Goal: Task Accomplishment & Management: Manage account settings

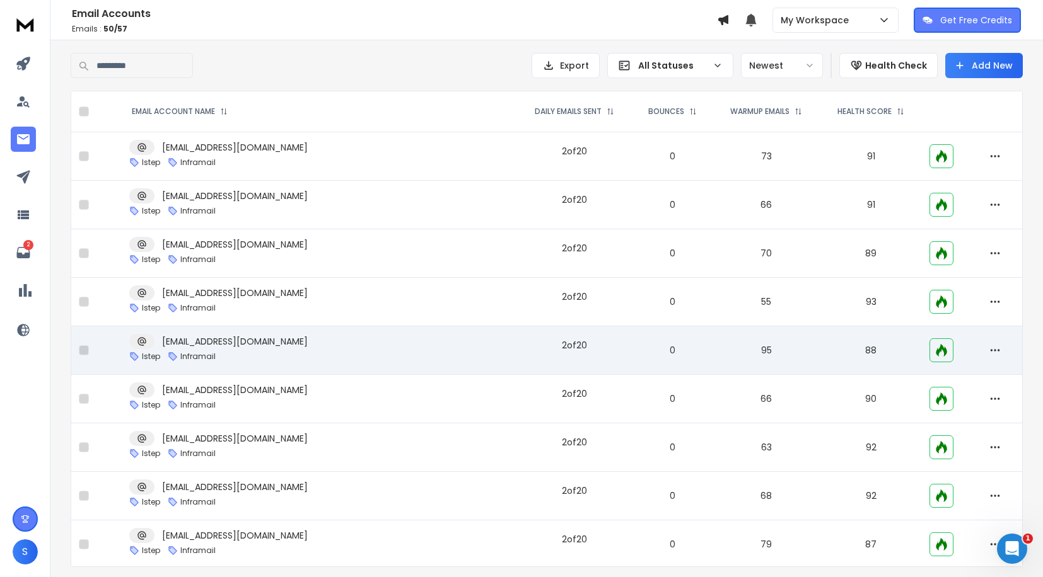
click at [516, 353] on td "2 of 20" at bounding box center [574, 343] width 117 height 33
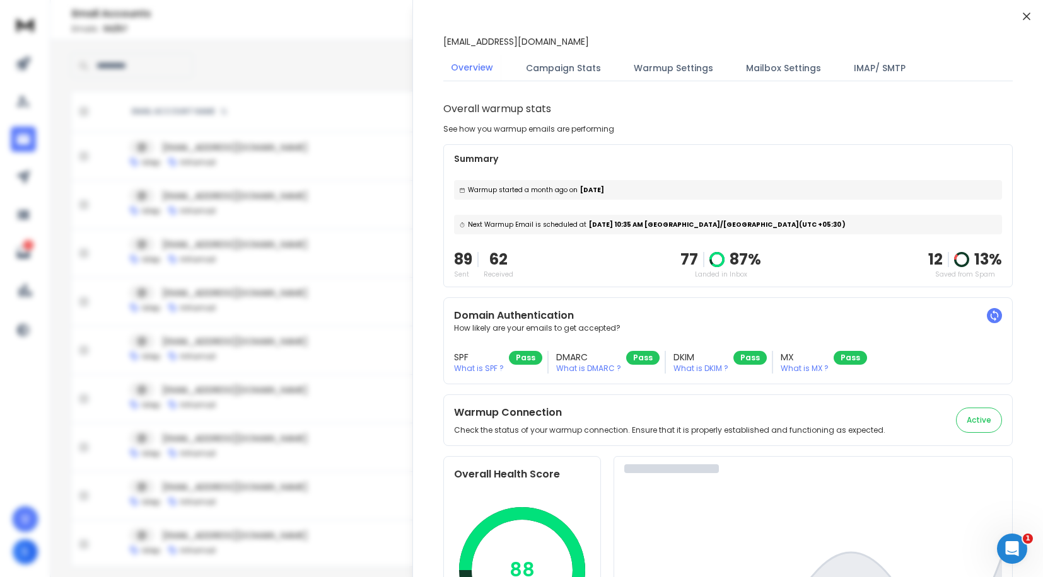
click at [1023, 18] on icon "button" at bounding box center [1026, 16] width 6 height 6
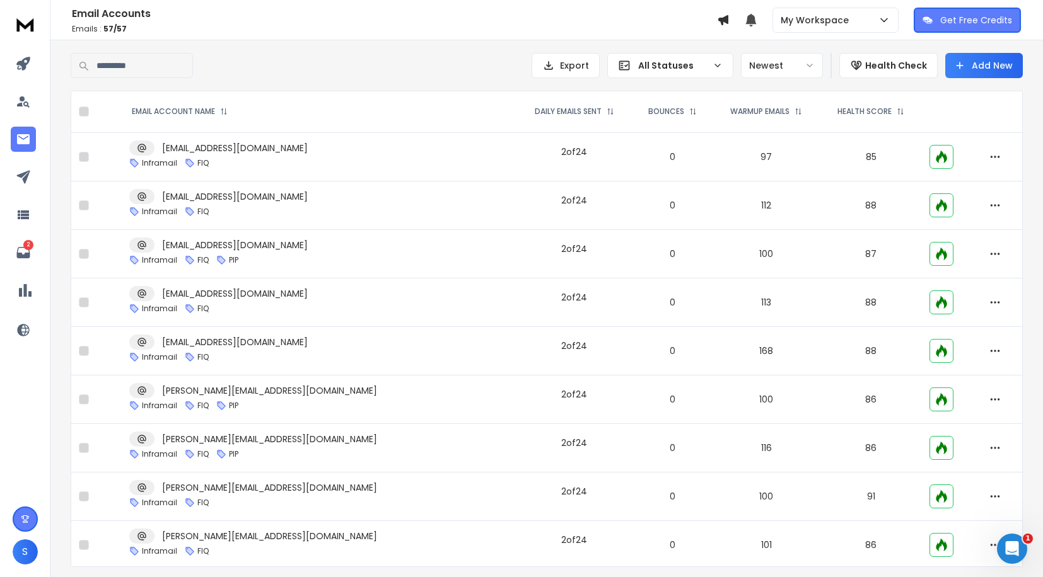
scroll to position [2342, 0]
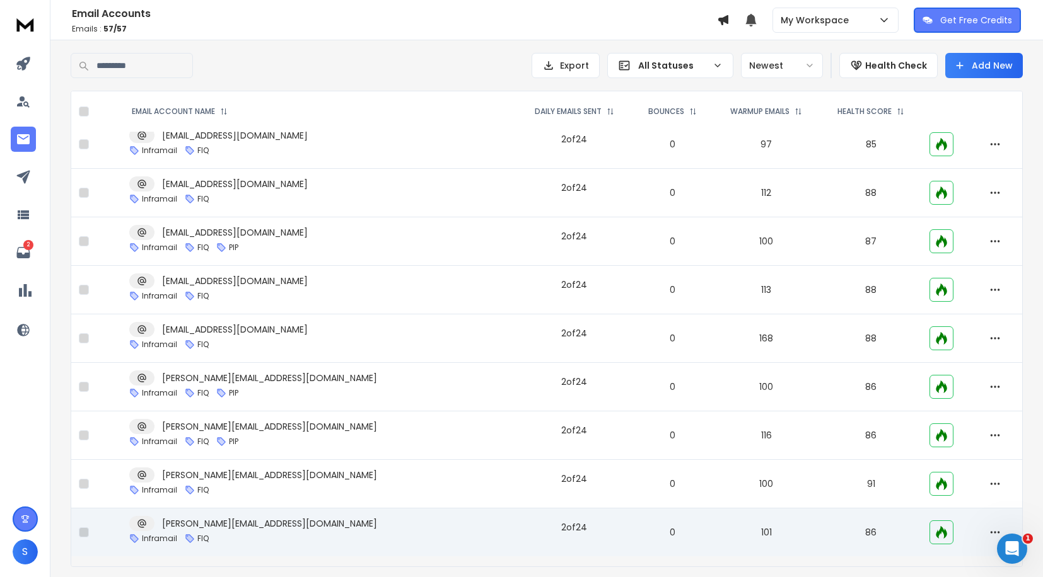
click at [335, 525] on div "sahil@personallyengage.com" at bounding box center [318, 523] width 379 height 15
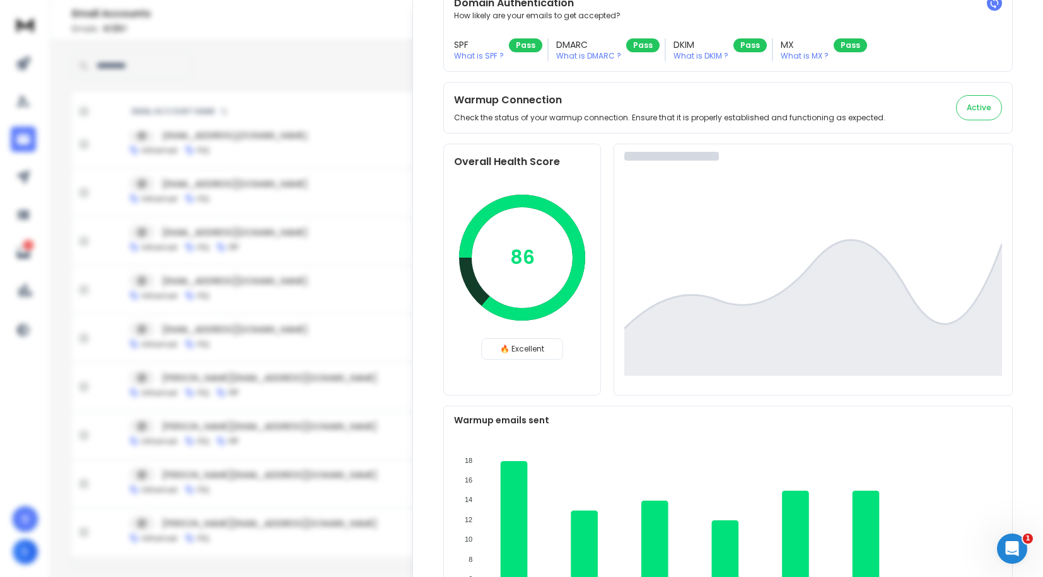
scroll to position [451, 0]
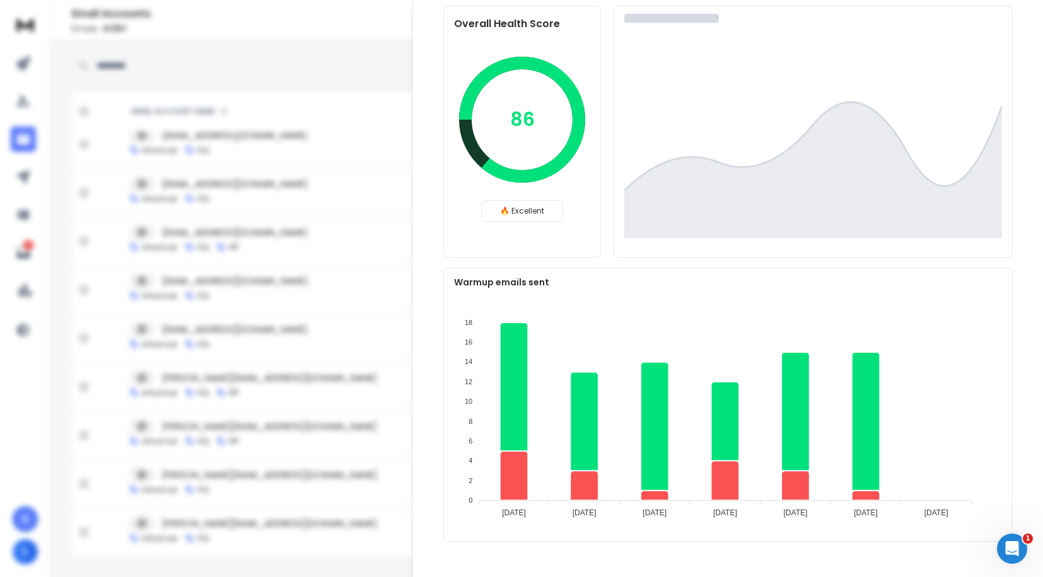
click at [352, 420] on div at bounding box center [521, 288] width 1043 height 577
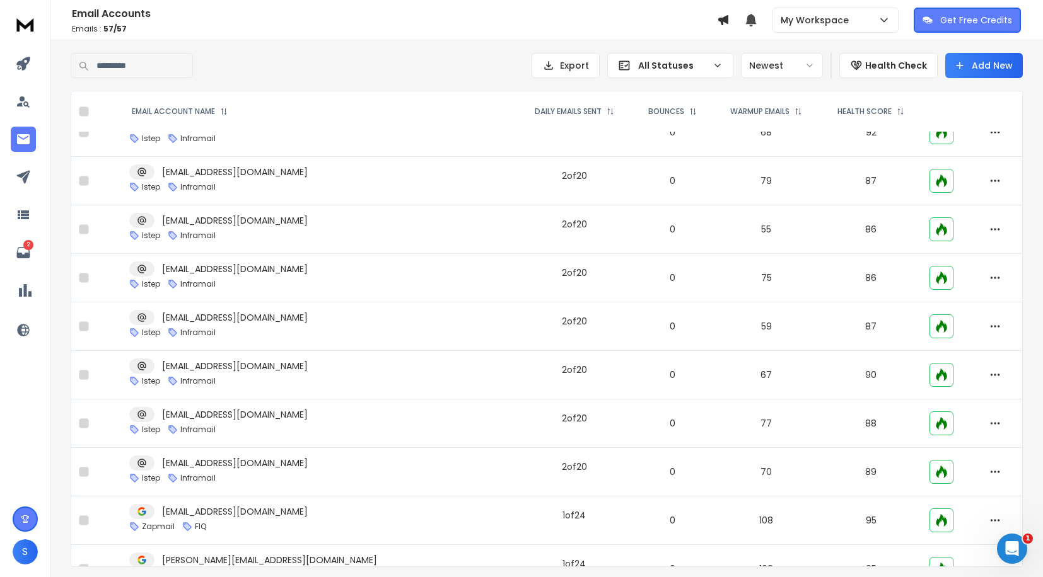
scroll to position [0, 0]
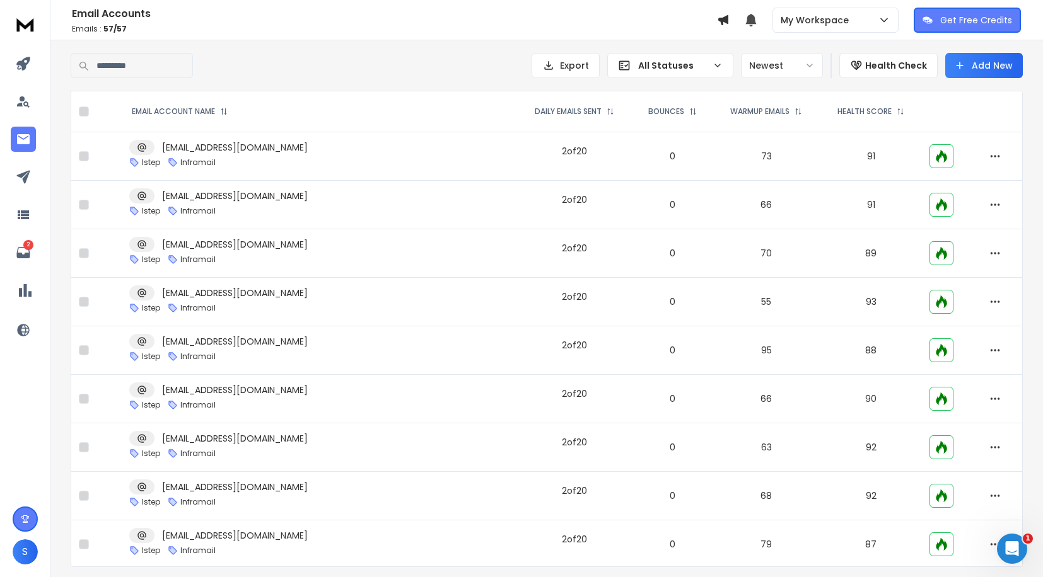
click at [673, 66] on p "All Statuses" at bounding box center [672, 65] width 69 height 13
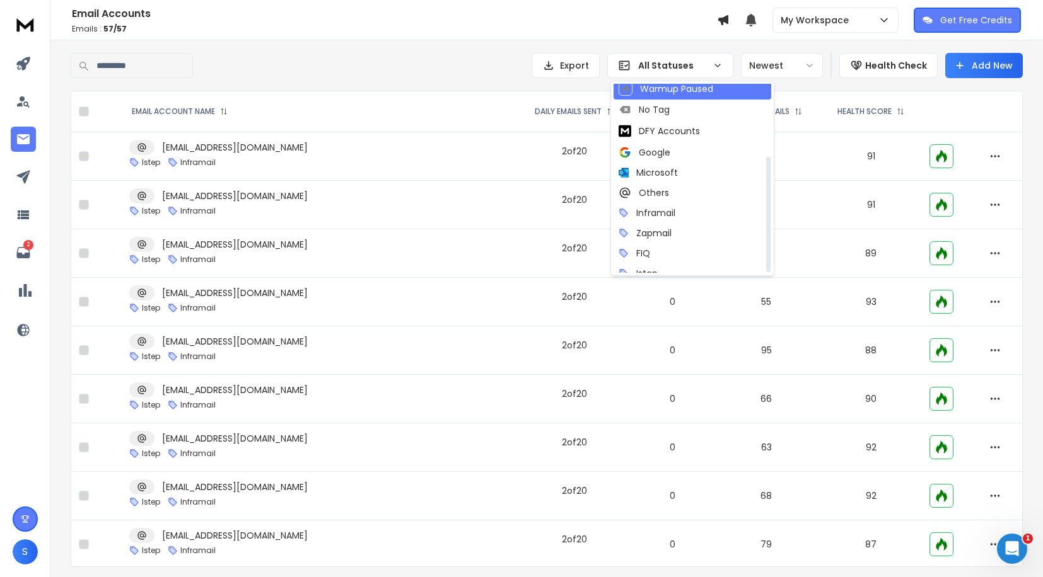
scroll to position [119, 0]
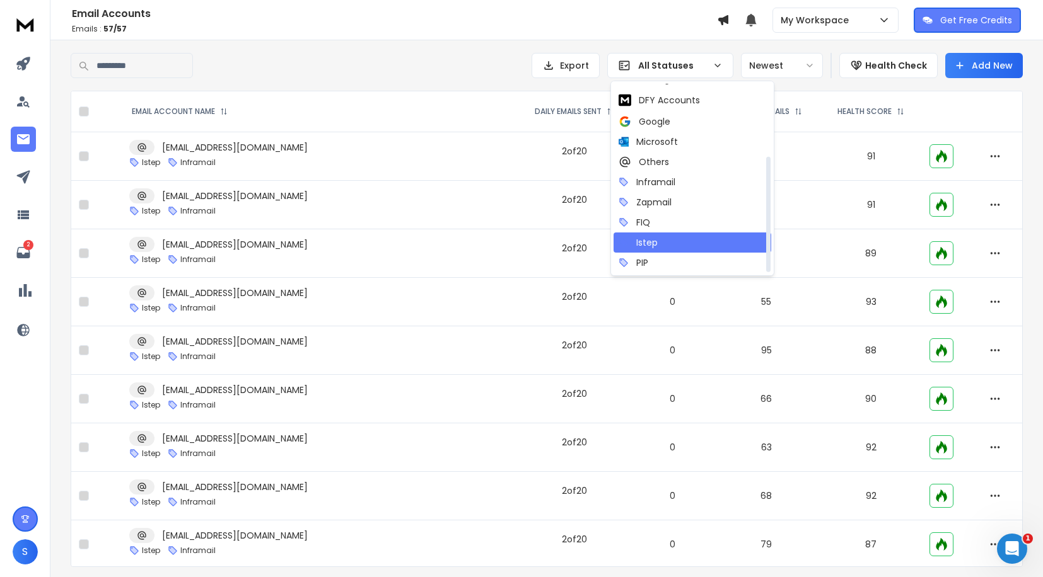
click at [658, 238] on div "Istep" at bounding box center [692, 243] width 158 height 20
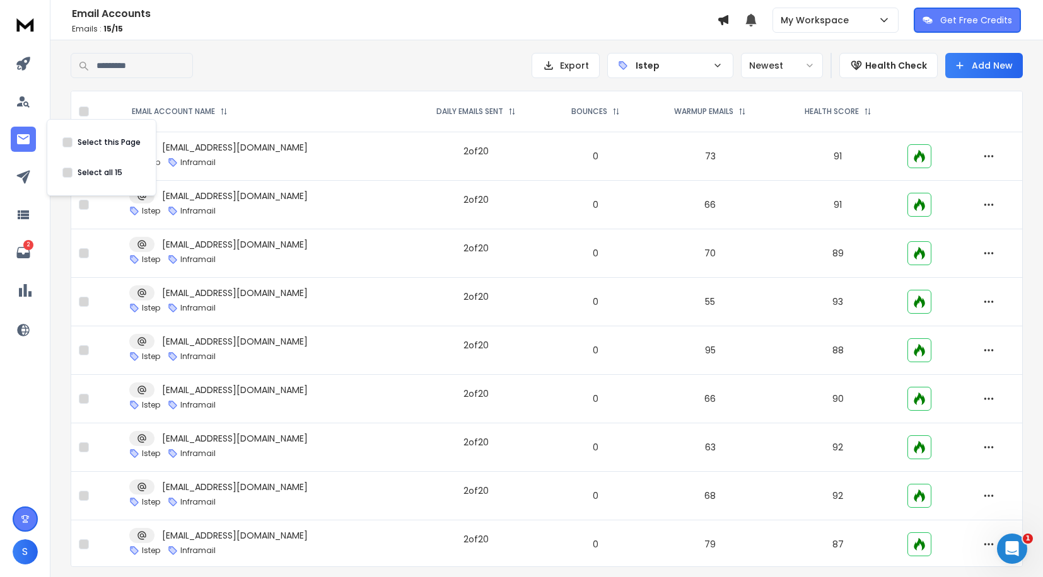
click at [69, 170] on button "Select this Page" at bounding box center [67, 173] width 10 height 10
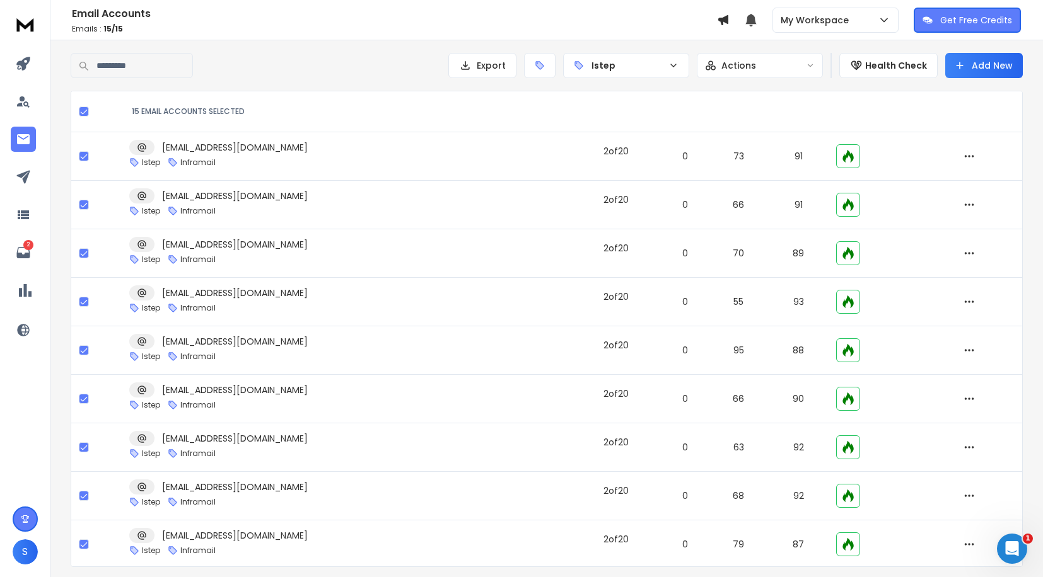
click at [364, 83] on div "Export Istep Actions Health Check Add New 15 EMAIL ACCOUNTS SELECTED gaurav.kap…" at bounding box center [547, 310] width 952 height 514
click at [731, 45] on div "Export Istep Actions Health Check Add New 15 EMAIL ACCOUNTS SELECTED gaurav.kap…" at bounding box center [546, 310] width 992 height 540
click at [737, 65] on p "Actions" at bounding box center [738, 65] width 35 height 13
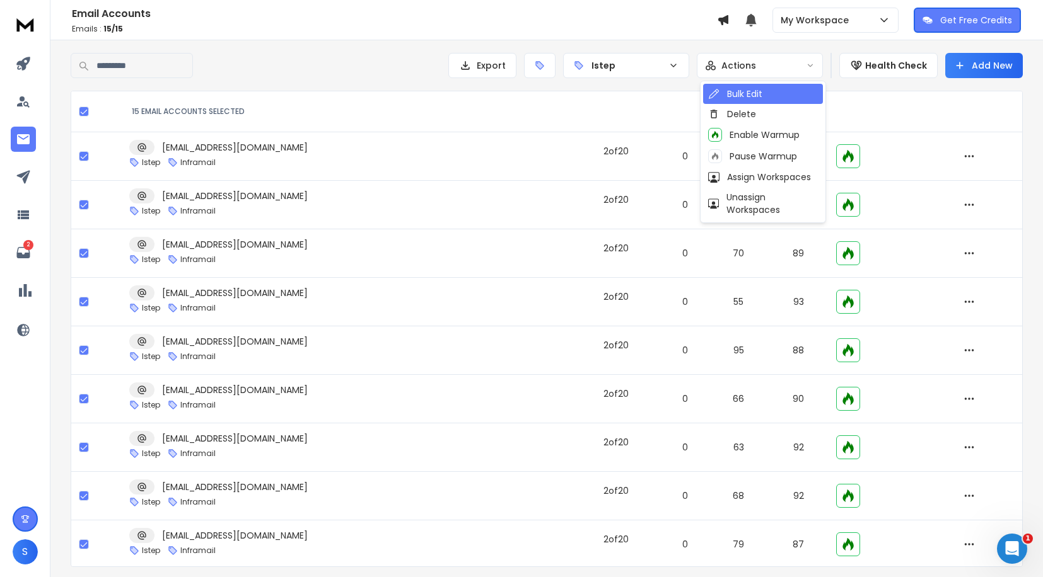
click at [733, 92] on div "Bulk Edit" at bounding box center [735, 94] width 54 height 13
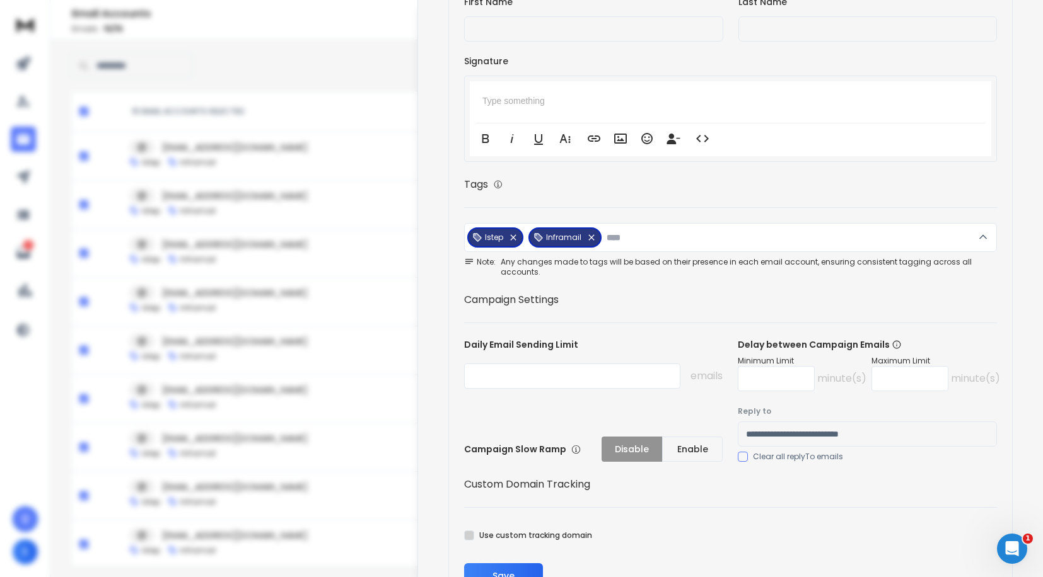
scroll to position [130, 0]
click at [575, 379] on input "number" at bounding box center [572, 375] width 217 height 25
type input "**"
click at [443, 373] on div "Mailbox Settings Warmup Settings Sender Name First Name Last Name Signature Typ…" at bounding box center [730, 254] width 594 height 739
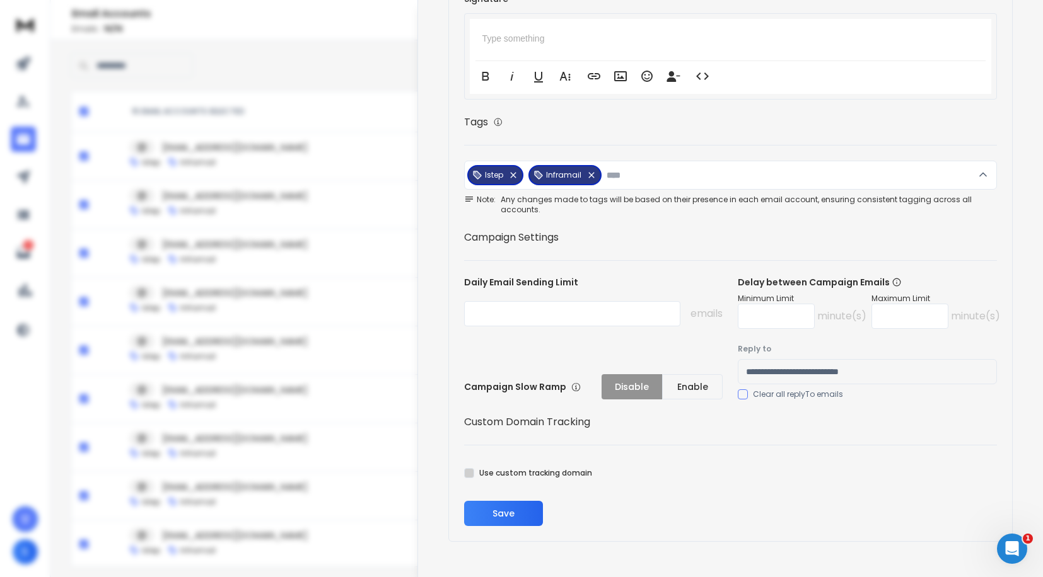
click at [502, 520] on button "Save" at bounding box center [503, 513] width 79 height 25
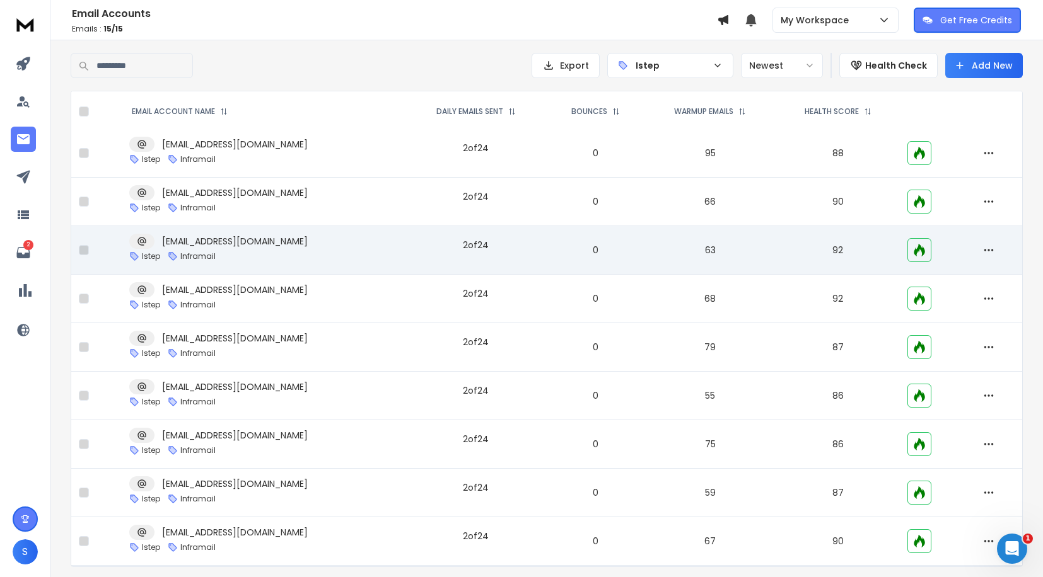
scroll to position [0, 0]
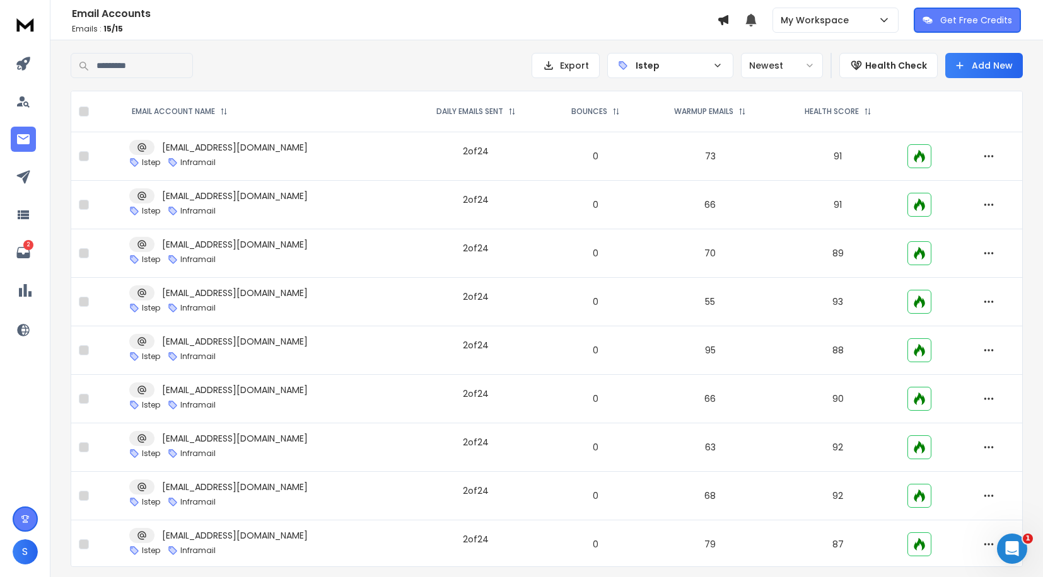
click at [661, 62] on p "Istep" at bounding box center [671, 65] width 72 height 13
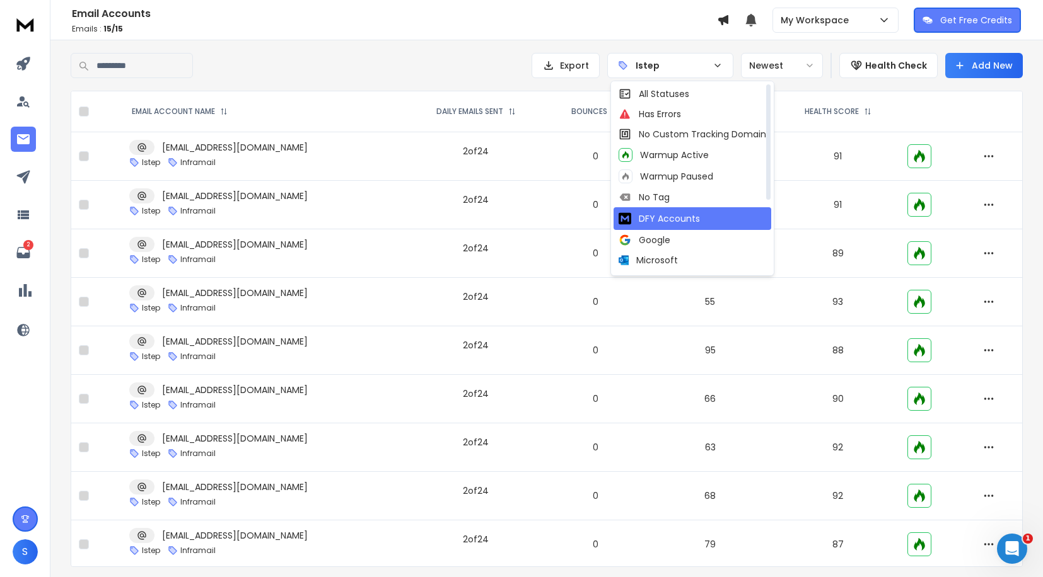
scroll to position [119, 0]
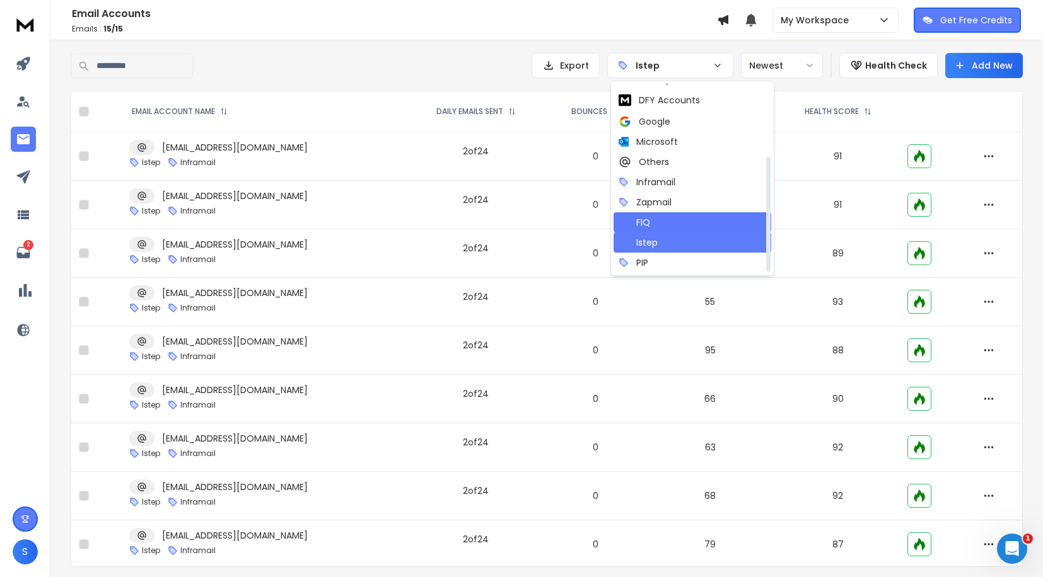
click at [656, 225] on div "FIQ" at bounding box center [692, 222] width 158 height 20
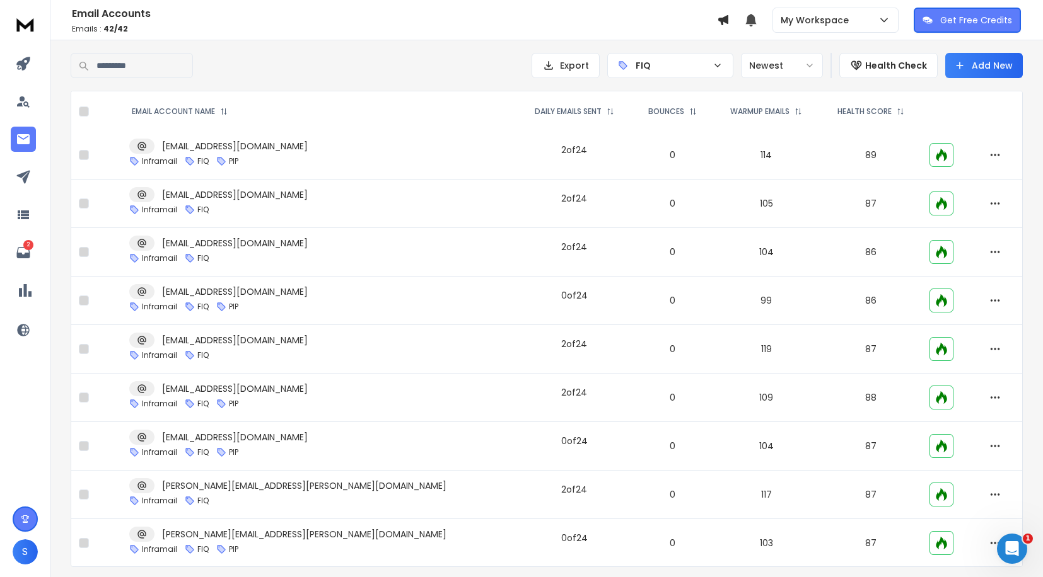
scroll to position [0, 0]
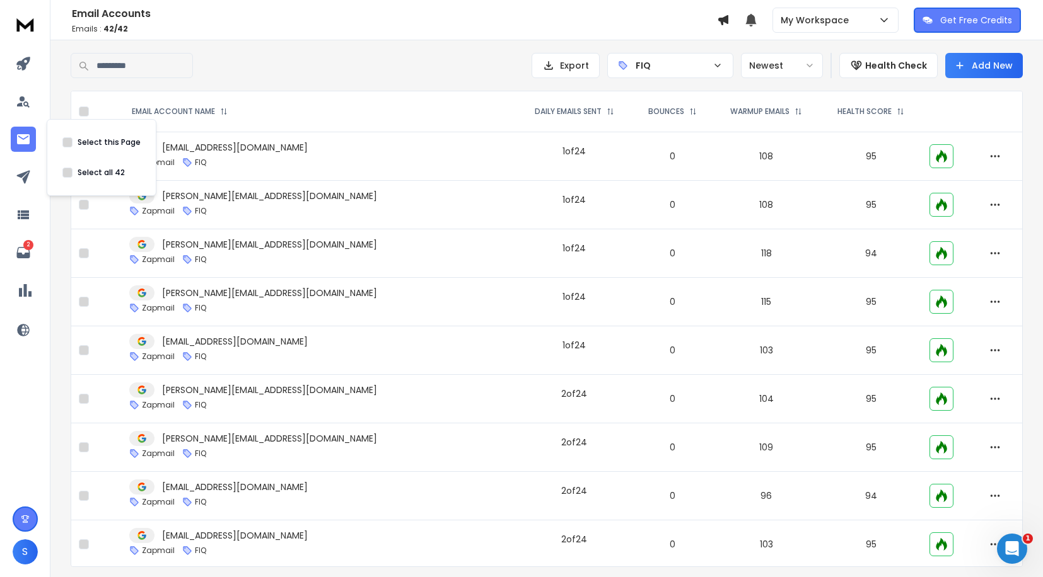
click at [66, 171] on button "Select this Page" at bounding box center [67, 173] width 10 height 10
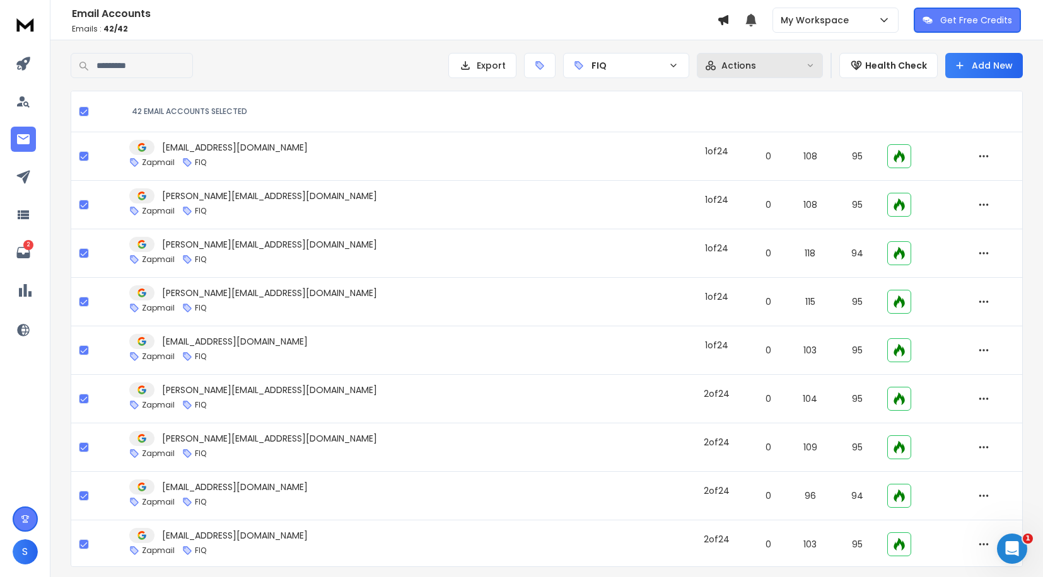
click at [708, 64] on icon "button" at bounding box center [710, 65] width 11 height 11
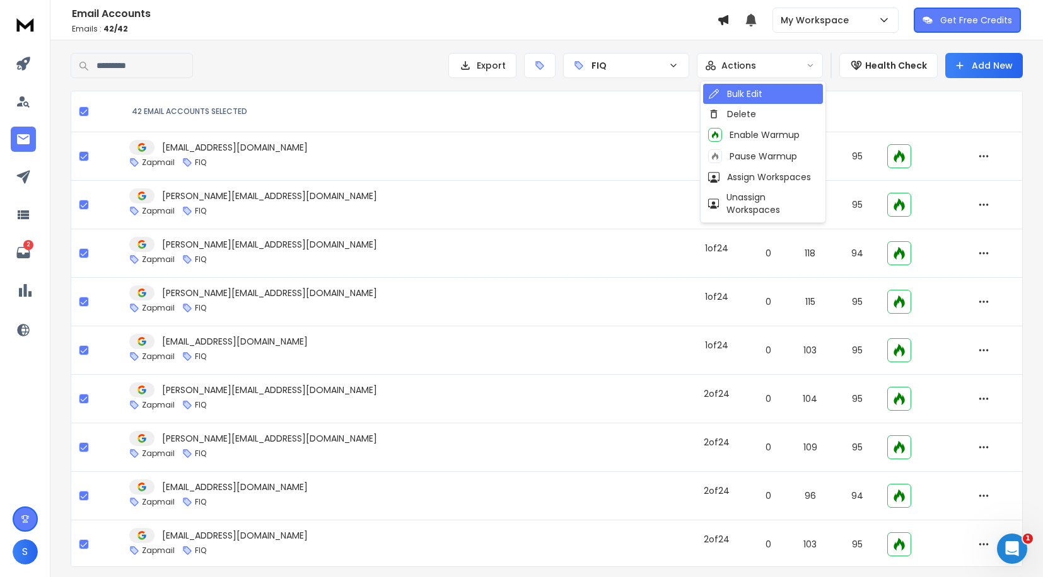
click at [725, 93] on div "Bulk Edit" at bounding box center [735, 94] width 54 height 13
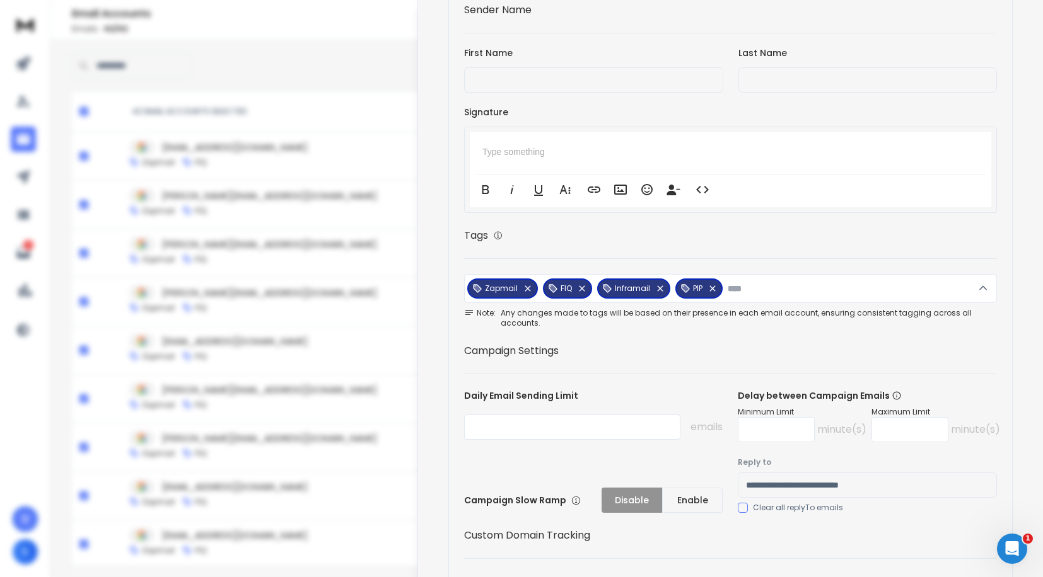
scroll to position [80, 0]
click at [567, 432] on input "number" at bounding box center [572, 426] width 217 height 25
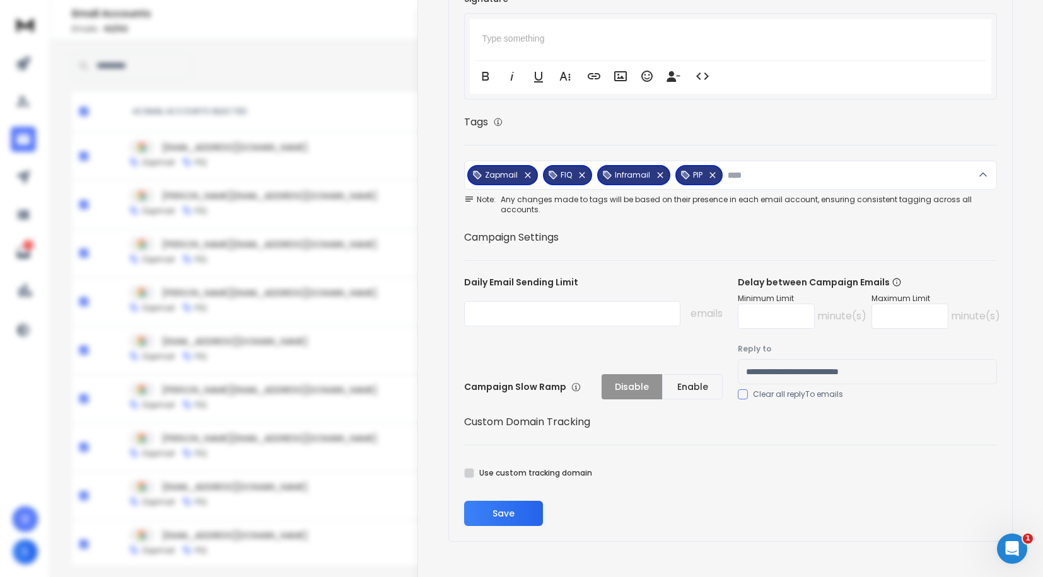
type input "**"
click at [506, 515] on button "Save" at bounding box center [503, 513] width 79 height 25
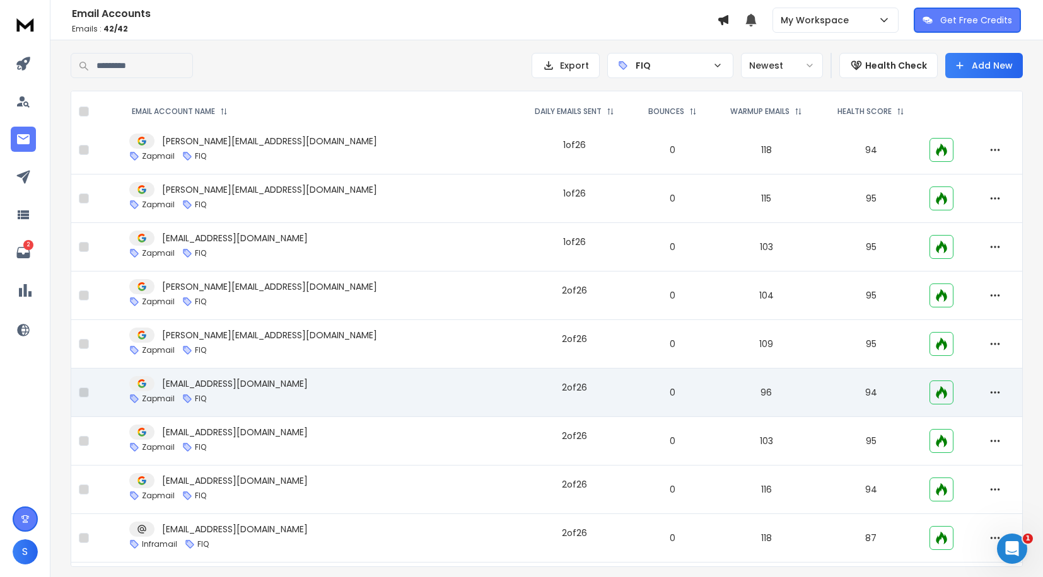
scroll to position [0, 0]
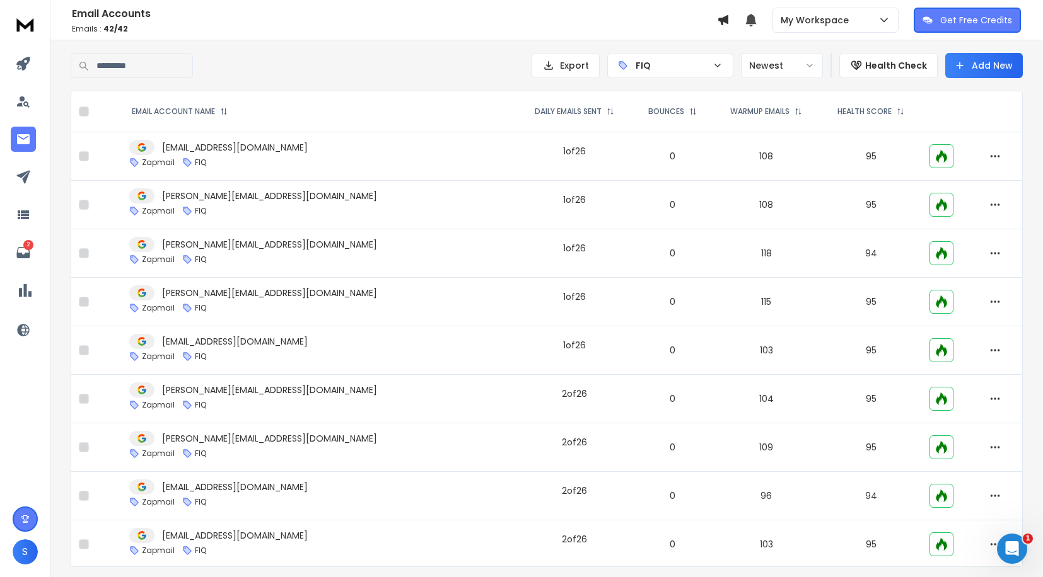
click at [673, 57] on div "FIQ" at bounding box center [670, 65] width 126 height 25
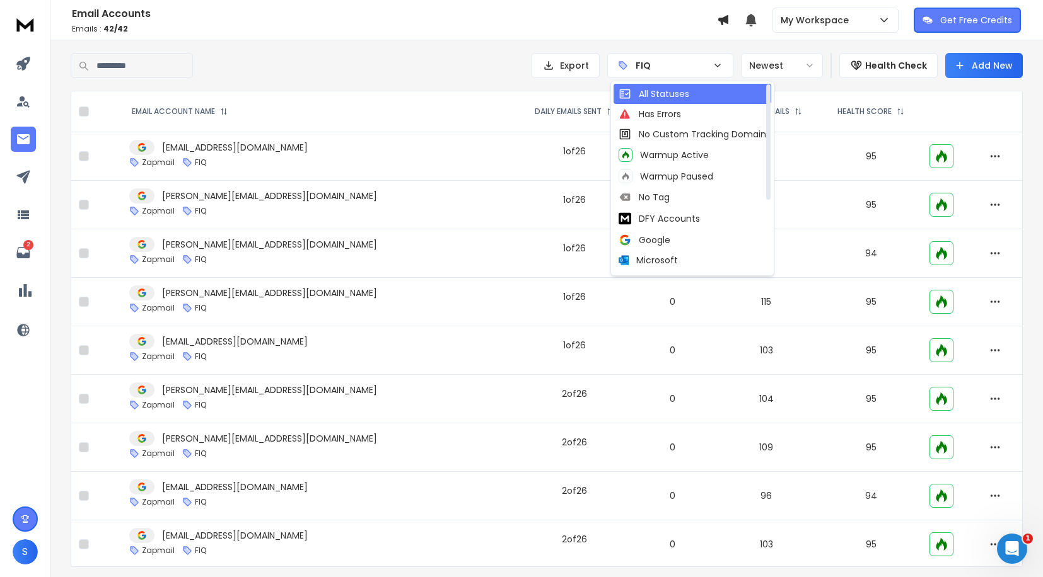
click at [646, 93] on div "All Statuses" at bounding box center [653, 94] width 71 height 13
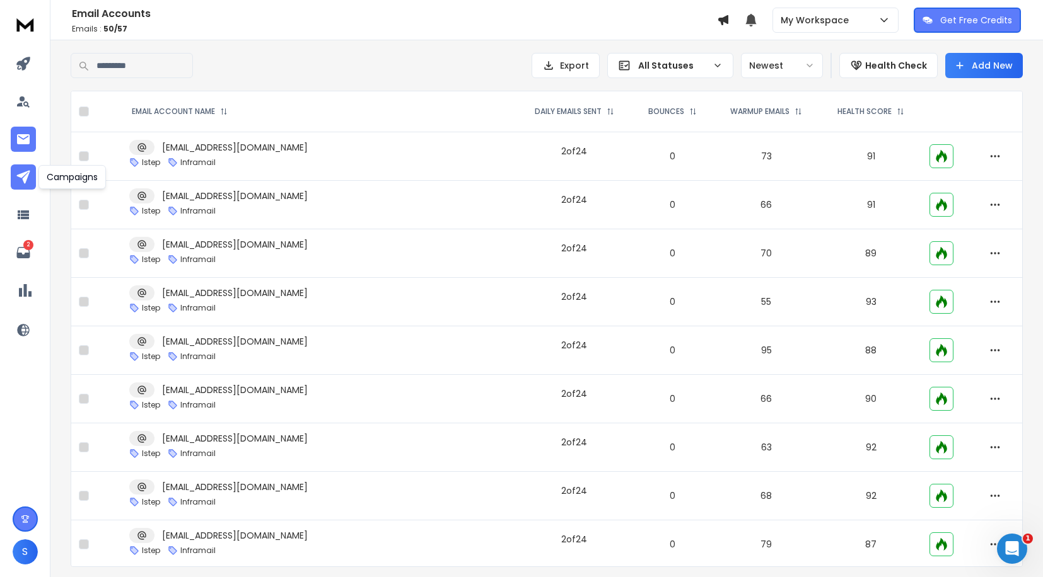
click at [21, 174] on icon at bounding box center [22, 176] width 13 height 13
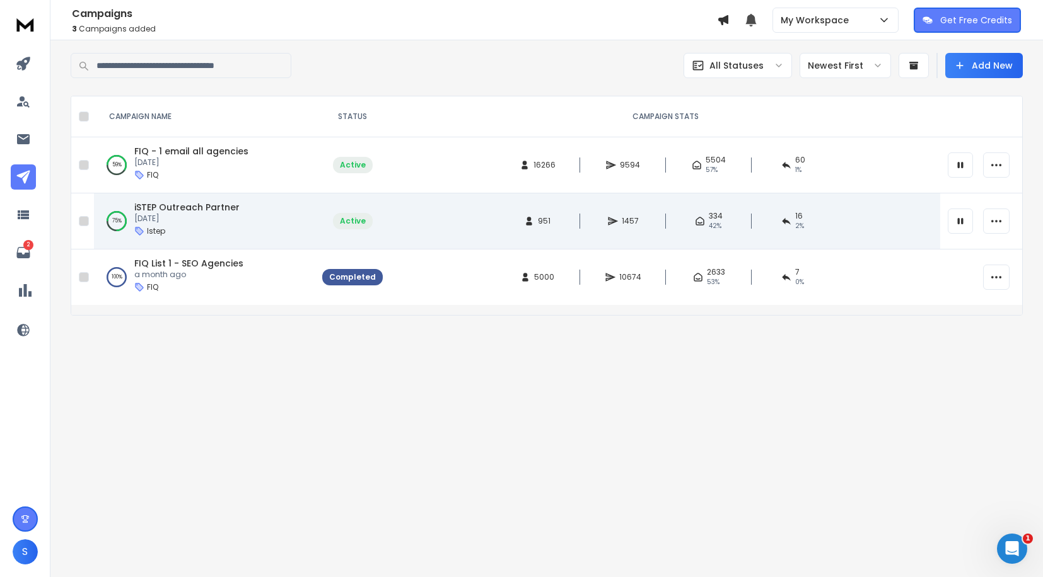
click at [176, 206] on span "iSTEP Outreach Partner" at bounding box center [186, 207] width 105 height 13
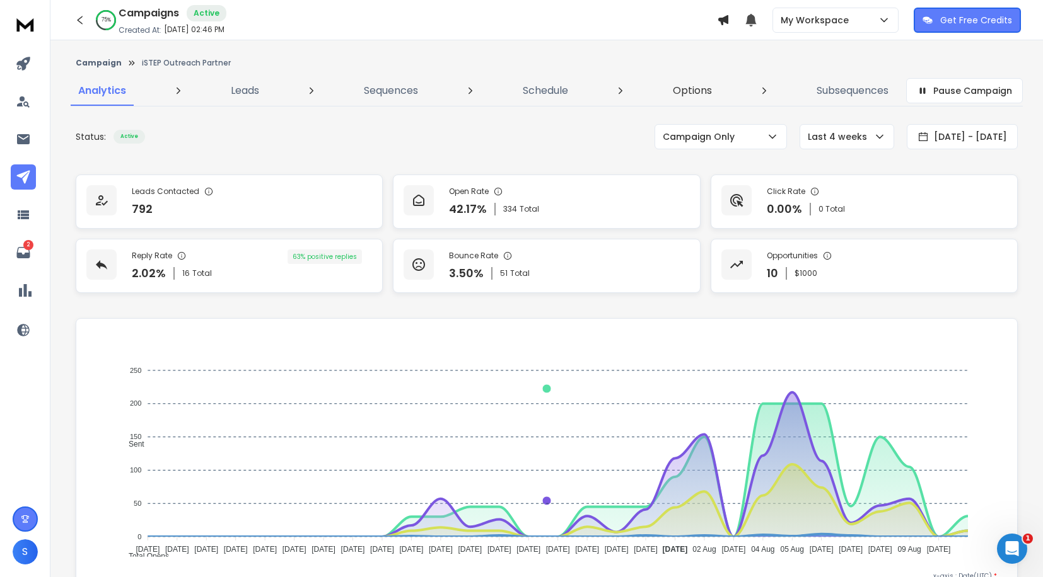
click at [688, 88] on p "Options" at bounding box center [692, 90] width 39 height 15
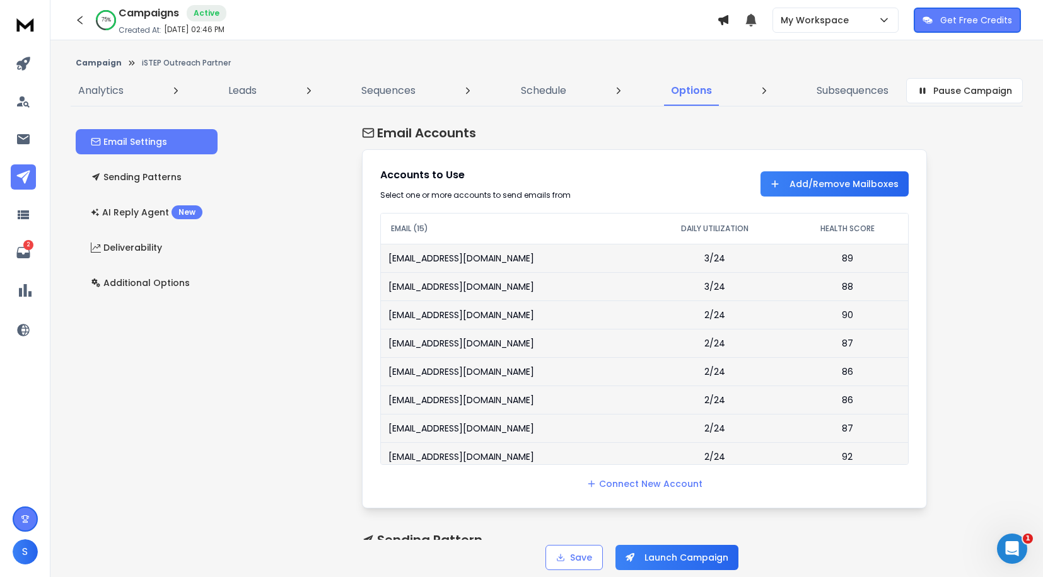
click at [848, 185] on button "Add/Remove Mailboxes" at bounding box center [834, 183] width 148 height 25
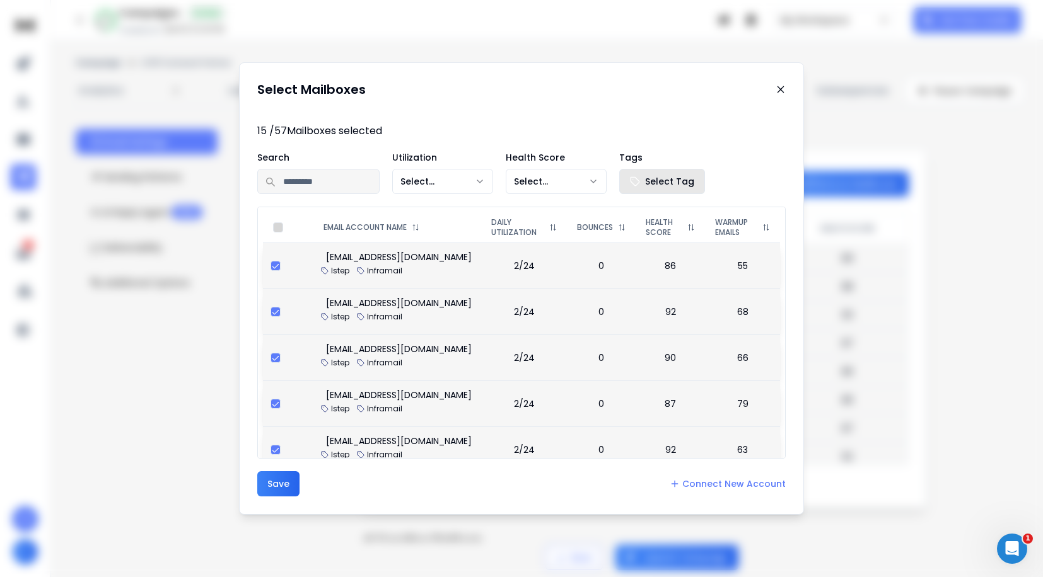
click at [670, 177] on button "Select Tag" at bounding box center [662, 181] width 86 height 25
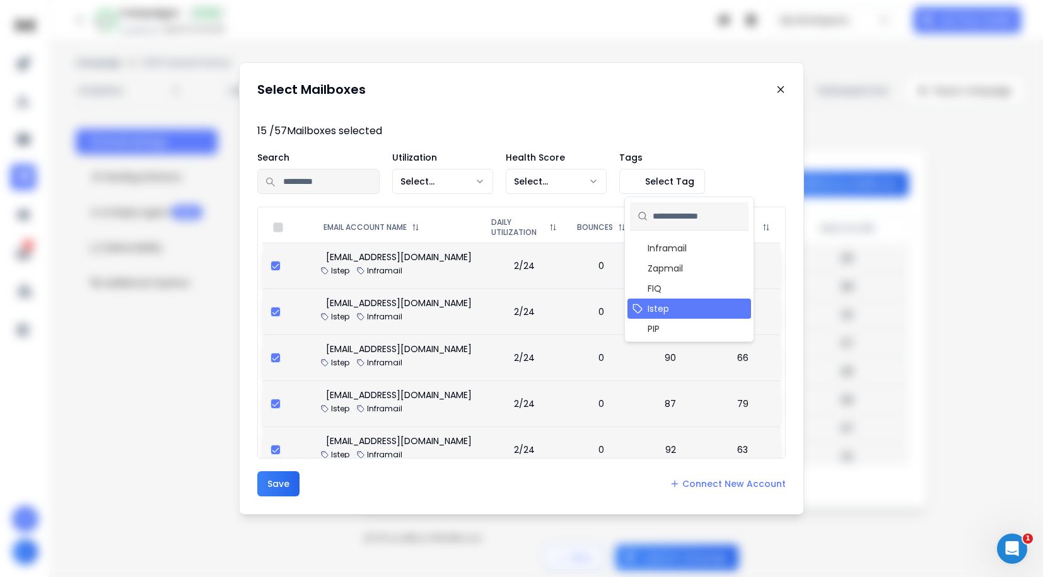
click at [663, 309] on span "Istep" at bounding box center [657, 309] width 21 height 13
click at [619, 195] on div "30 / 57 Mailboxes selected Search Utilization Select... Health Score Select... …" at bounding box center [521, 310] width 528 height 373
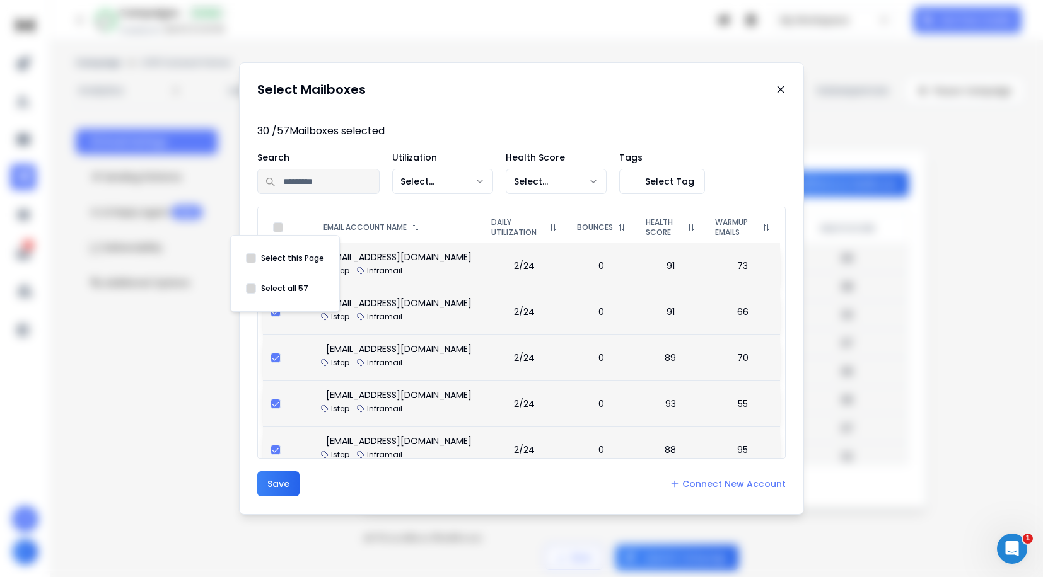
click at [279, 227] on button "Select this Page" at bounding box center [278, 228] width 10 height 10
drag, startPoint x: 252, startPoint y: 212, endPoint x: 264, endPoint y: 209, distance: 12.2
click at [252, 212] on div "Select Mailboxes 0 / 57 Mailboxes selected Search Utilization Select... Health …" at bounding box center [521, 288] width 565 height 453
click at [658, 180] on button "Select Tag" at bounding box center [662, 181] width 86 height 25
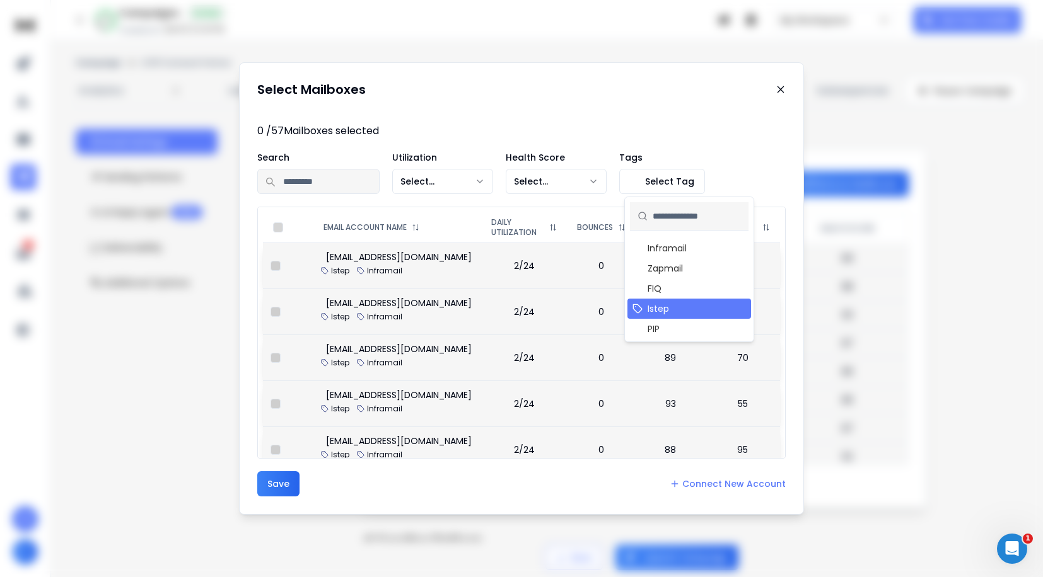
click at [661, 306] on span "Istep" at bounding box center [657, 309] width 21 height 13
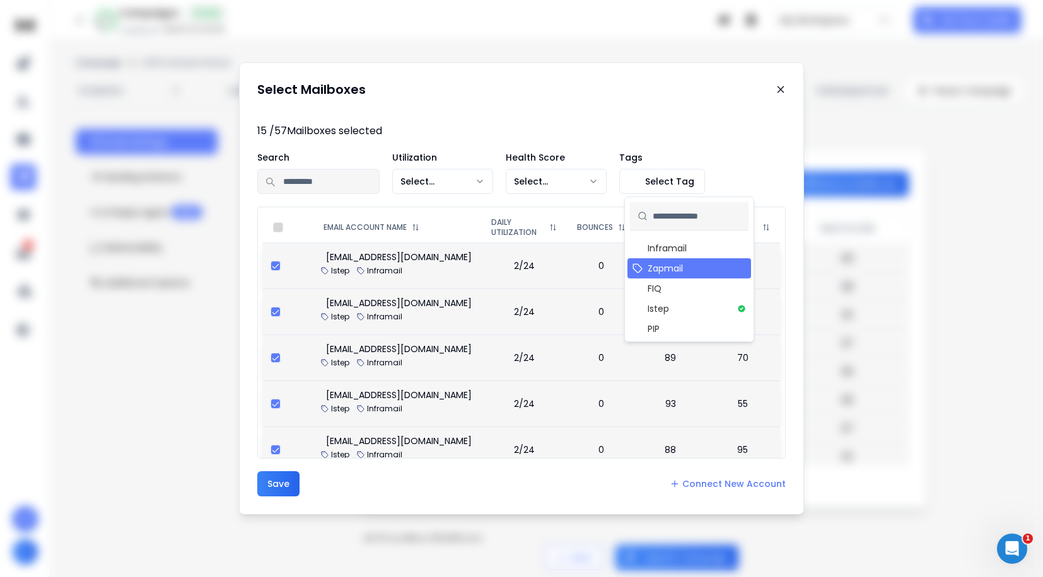
click at [589, 124] on p "15 / 57 Mailboxes selected" at bounding box center [521, 131] width 528 height 15
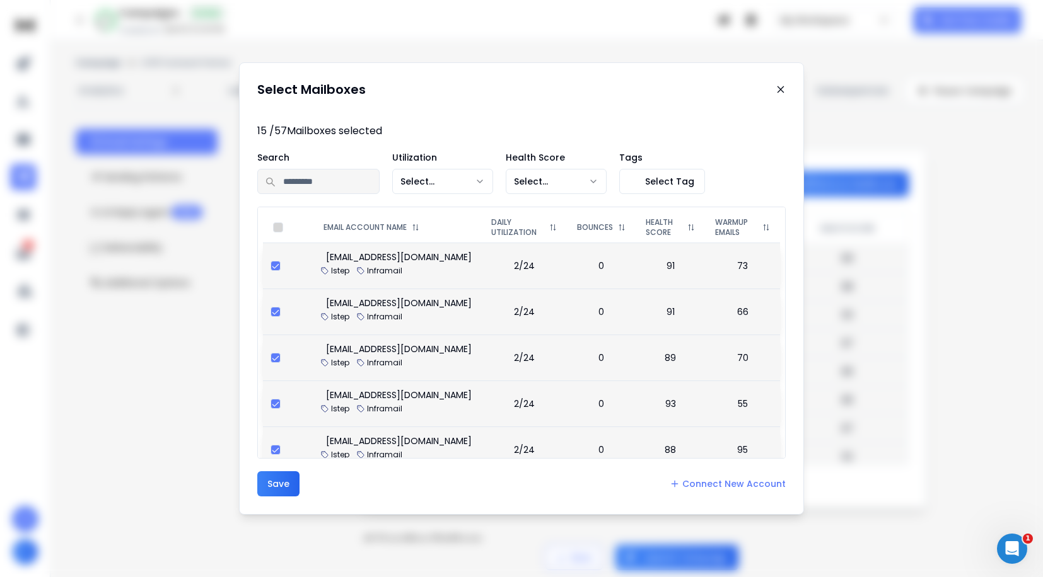
click at [564, 183] on button "Select..." at bounding box center [556, 181] width 101 height 25
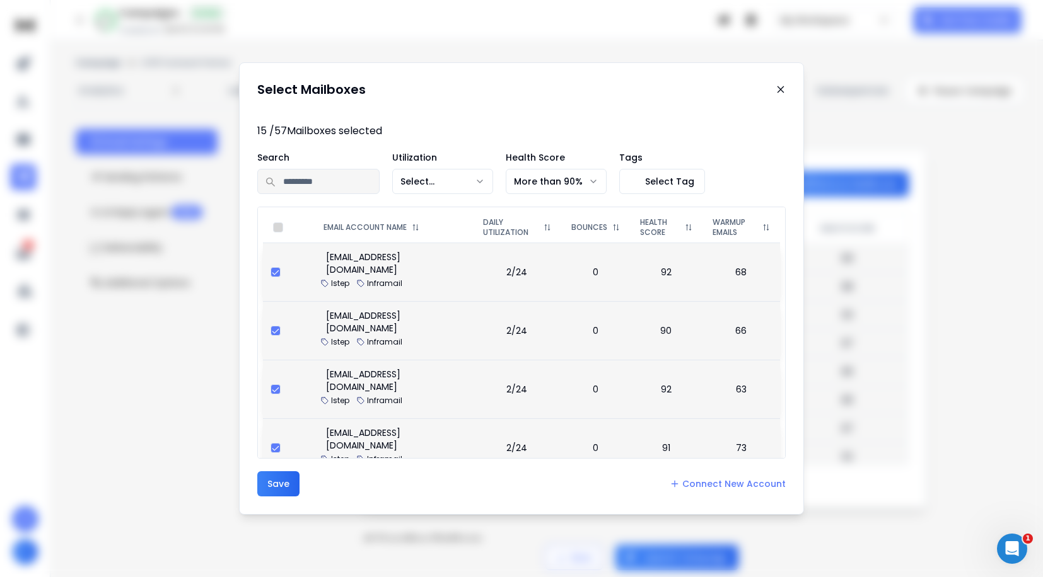
click at [279, 489] on button "Save" at bounding box center [278, 484] width 42 height 25
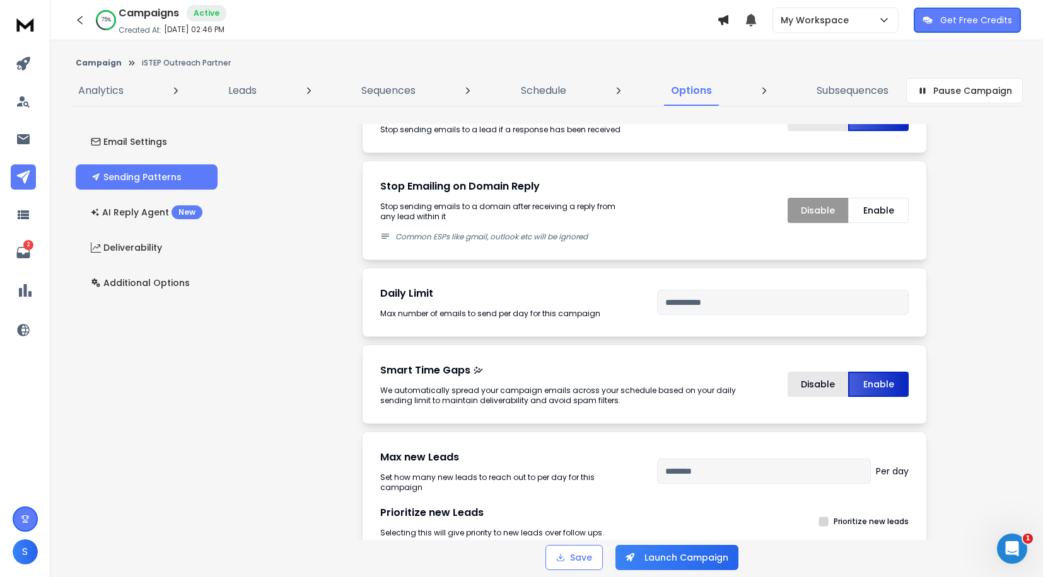
scroll to position [477, 0]
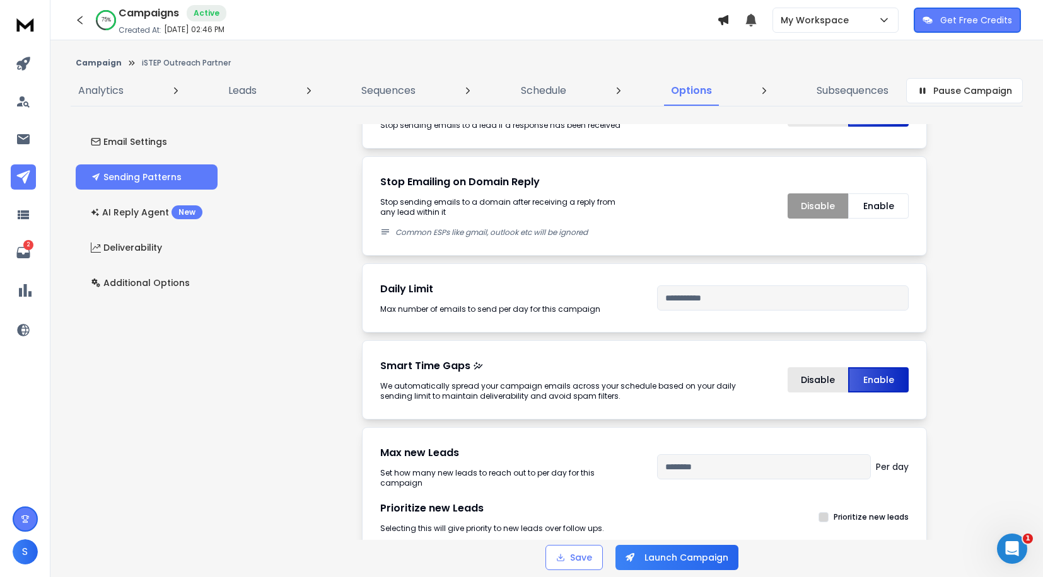
click at [667, 303] on input "***" at bounding box center [783, 298] width 252 height 25
type input "*"
type input "***"
click at [618, 352] on div "Smart Time Gaps We automatically spread your campaign emails across your schedu…" at bounding box center [644, 379] width 565 height 79
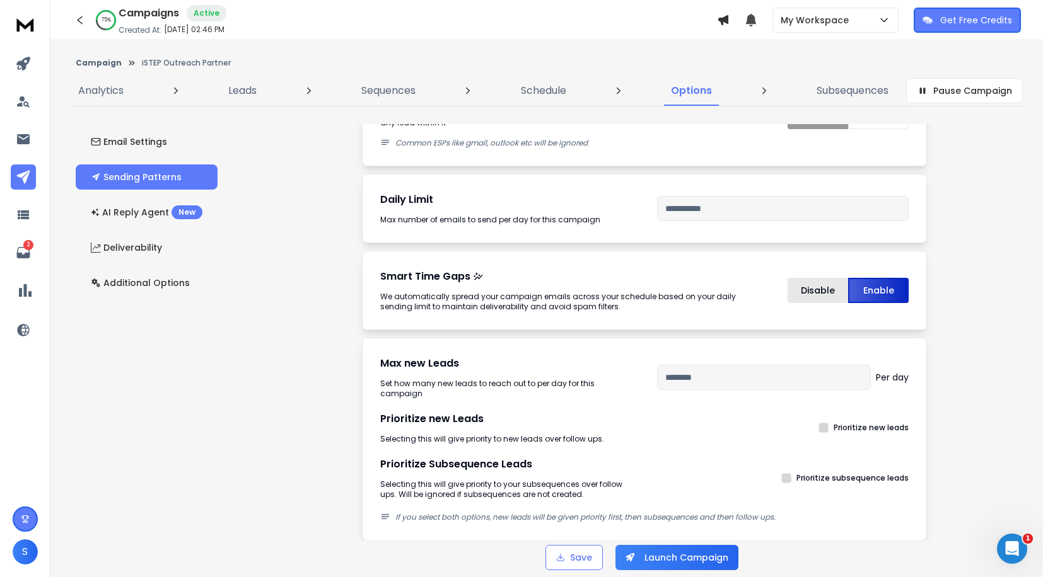
scroll to position [569, 0]
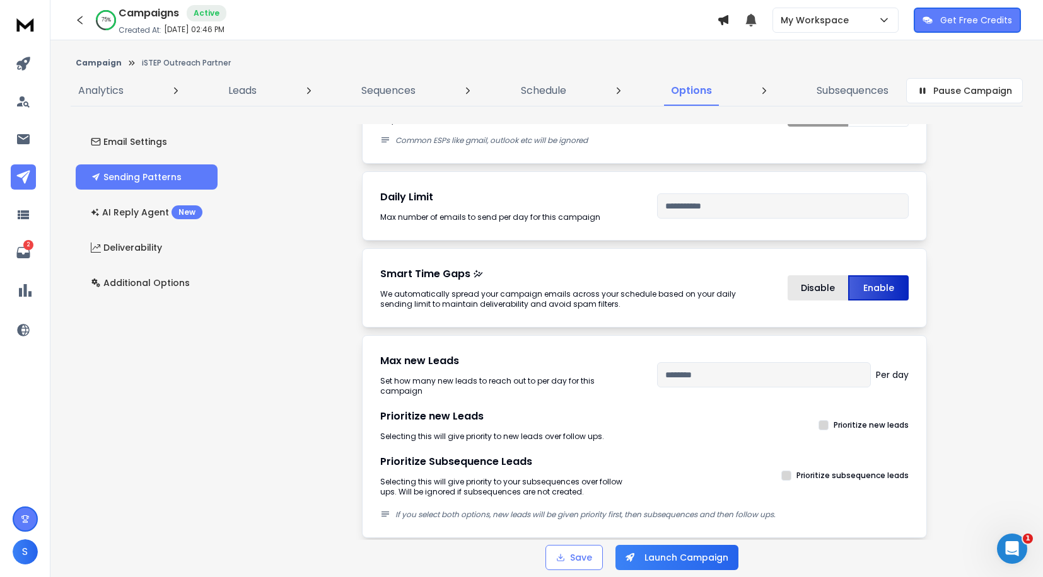
drag, startPoint x: 682, startPoint y: 375, endPoint x: 654, endPoint y: 373, distance: 27.8
click at [654, 373] on div "Max new Leads Set how many new leads to reach out to per day for this campaign …" at bounding box center [644, 375] width 528 height 43
type input "***"
click at [362, 357] on div "Max new Leads Set how many new leads to reach out to per day for this campaign …" at bounding box center [644, 436] width 565 height 203
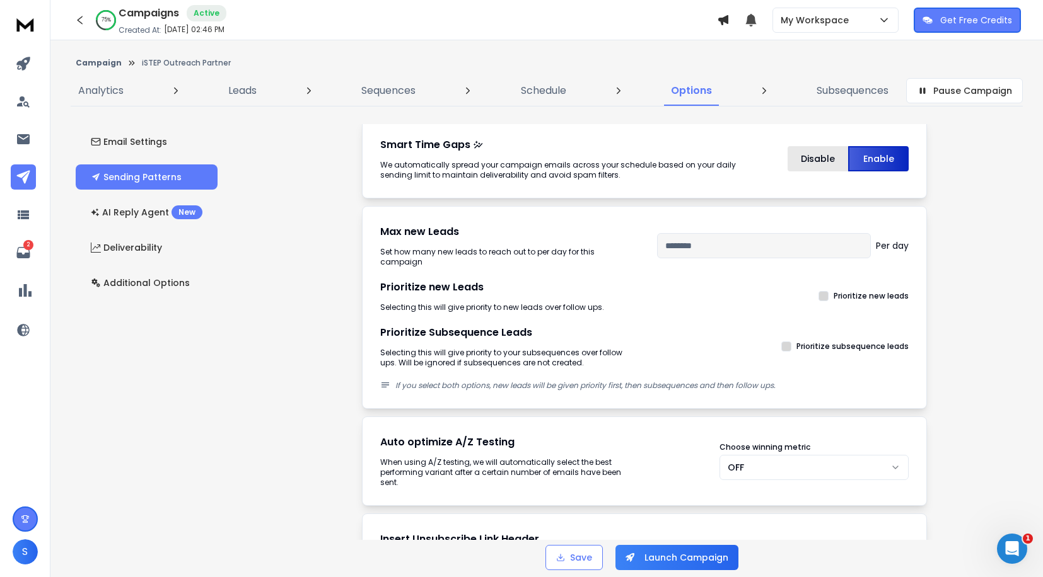
scroll to position [712, 0]
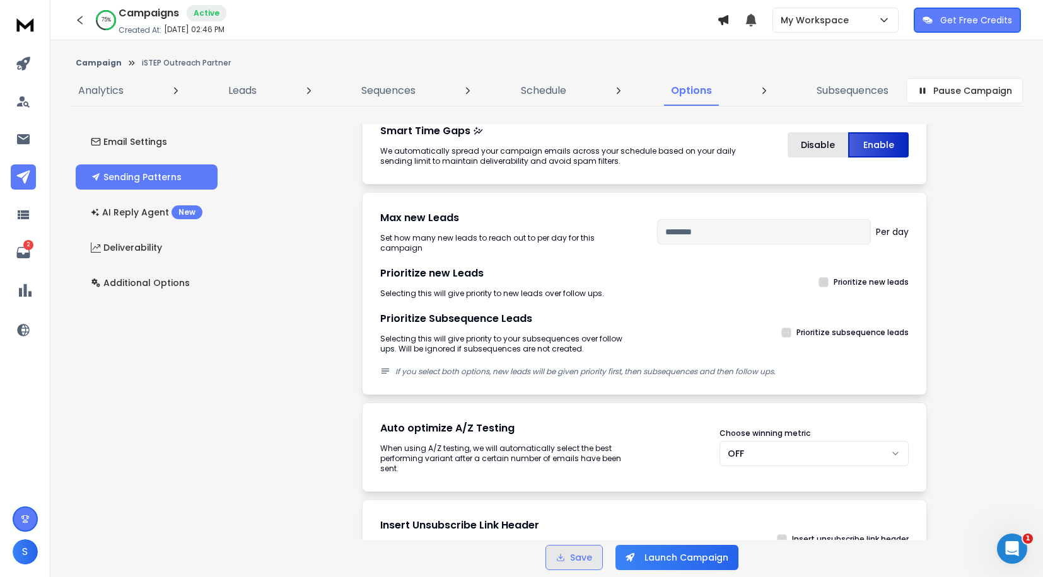
click at [570, 557] on button "Save" at bounding box center [573, 557] width 57 height 25
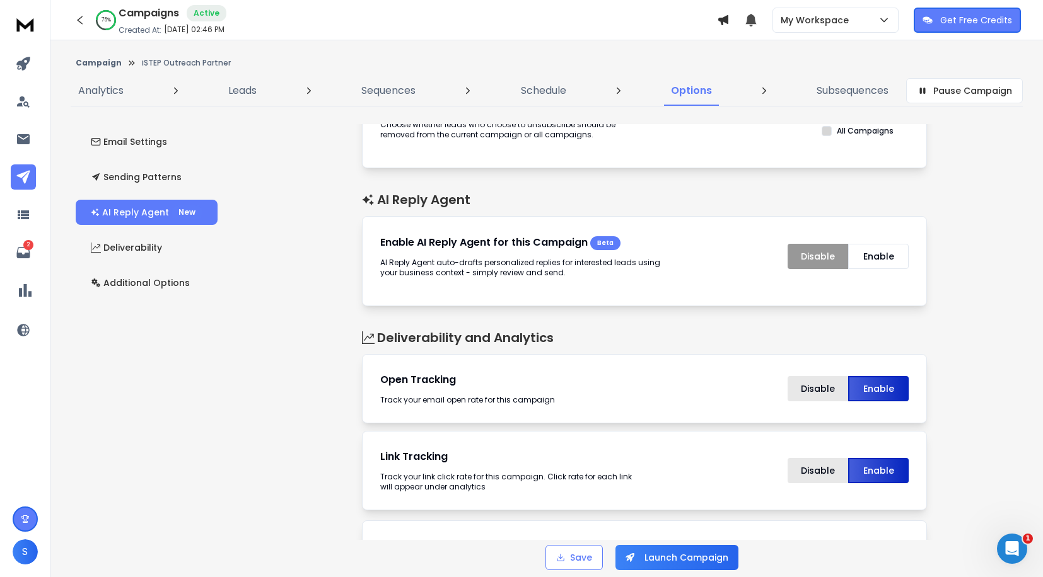
scroll to position [1227, 0]
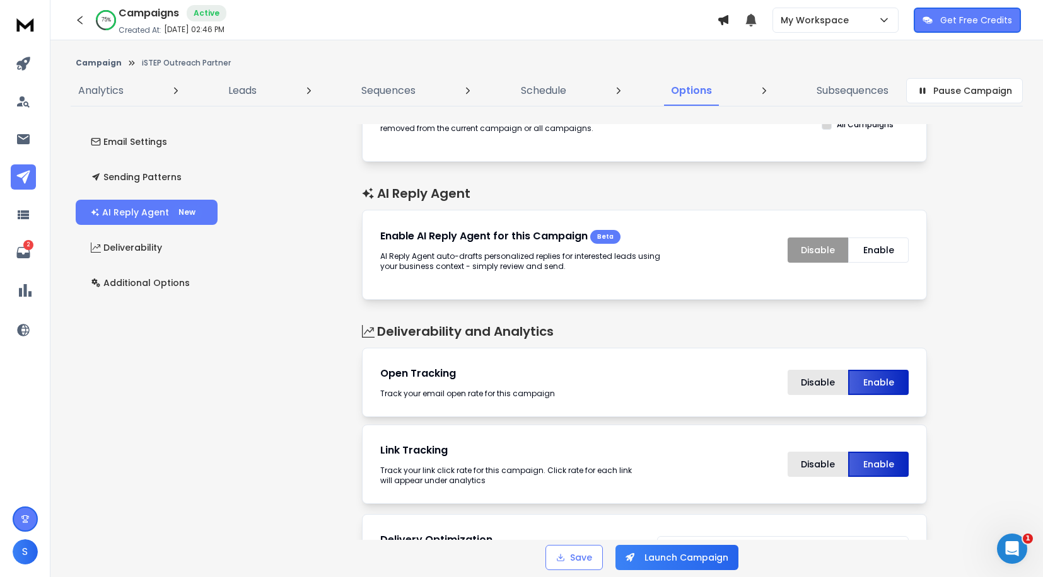
click at [654, 562] on button "Launch Campaign" at bounding box center [676, 557] width 123 height 25
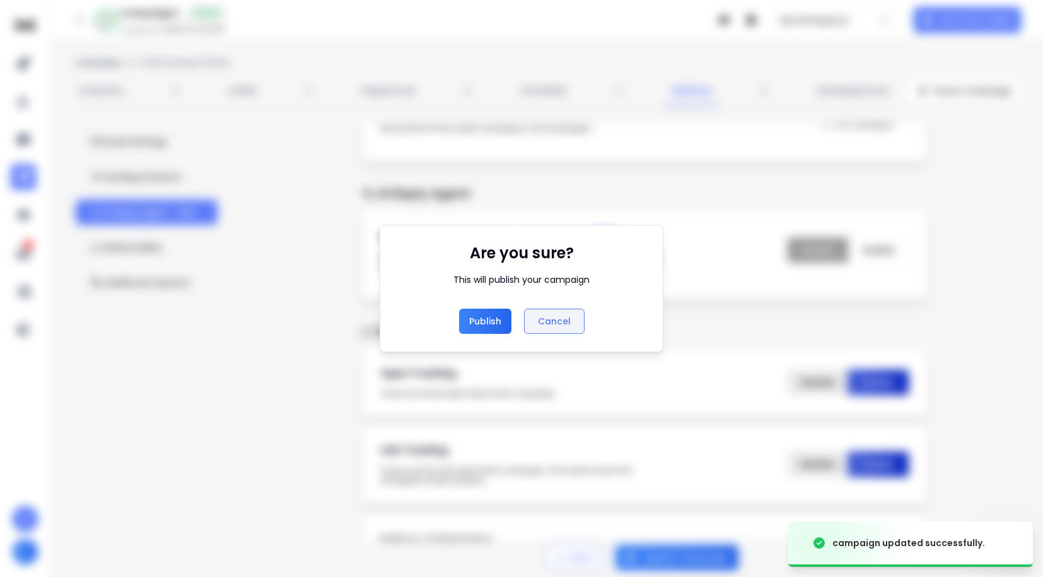
click at [487, 322] on button "Publish" at bounding box center [485, 321] width 52 height 25
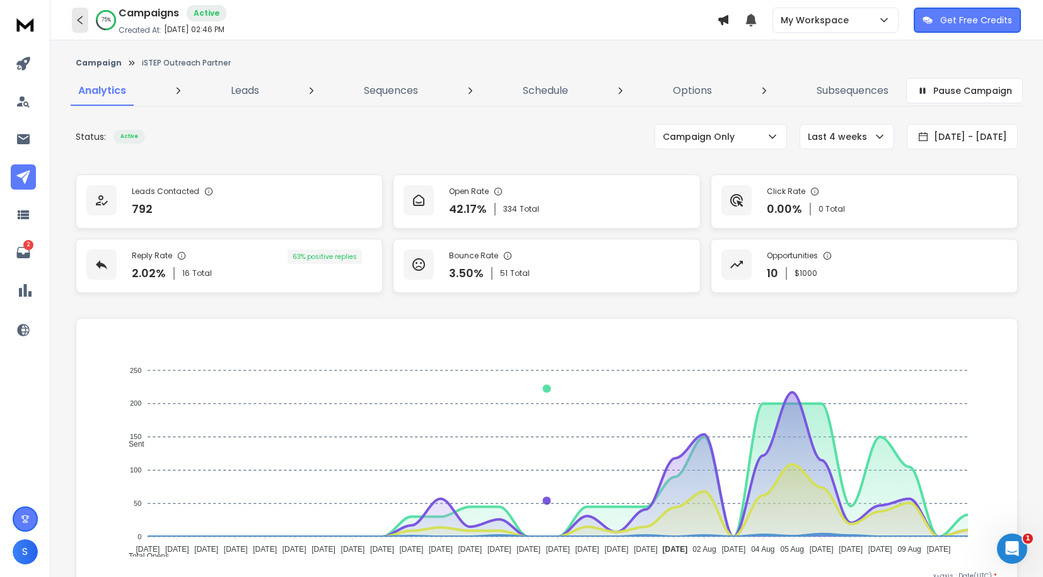
click at [79, 19] on icon at bounding box center [79, 19] width 11 height 11
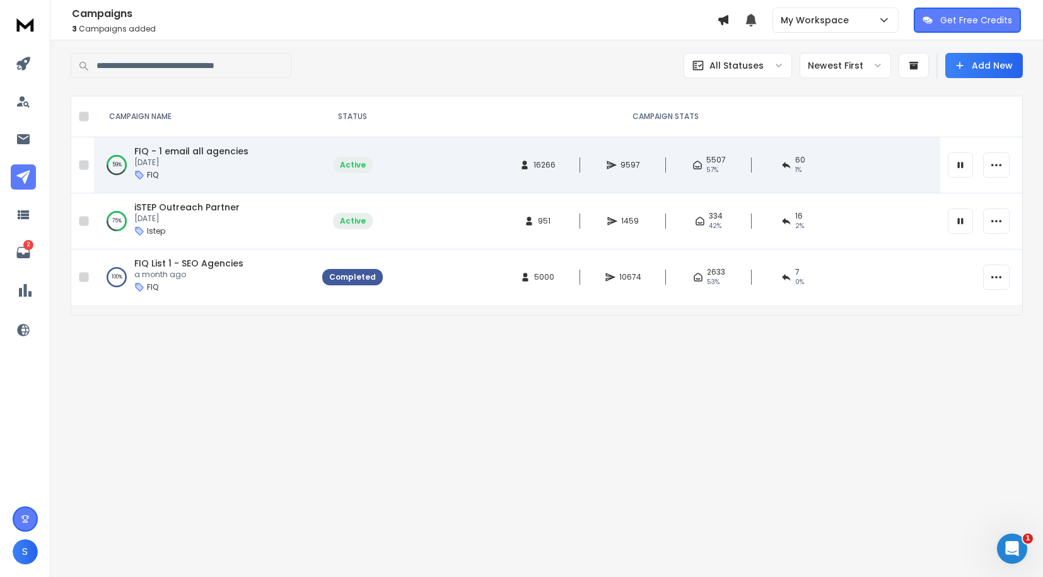
click at [198, 148] on span "FIQ - 1 email all agencies" at bounding box center [191, 151] width 114 height 13
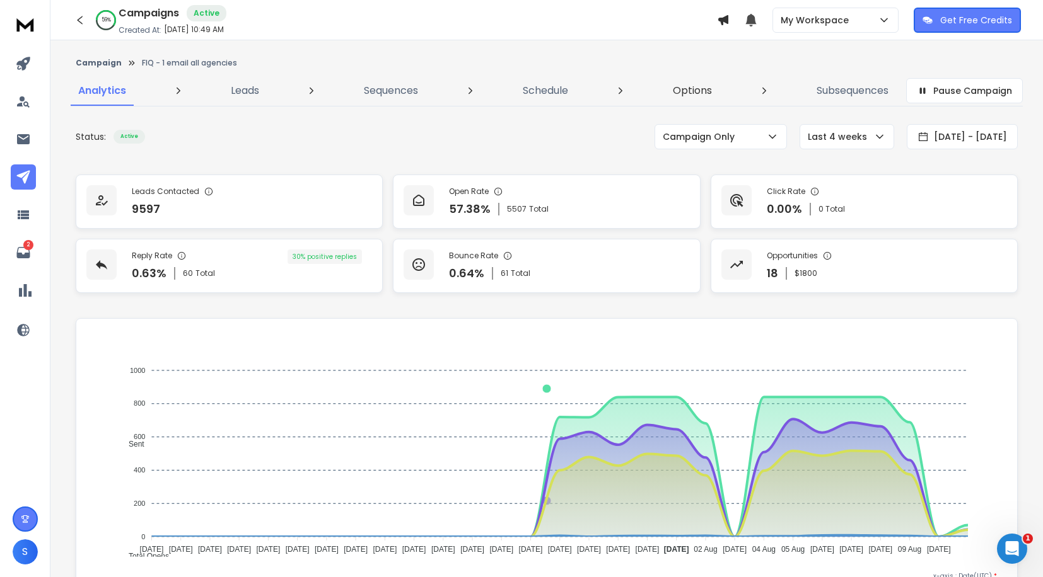
click at [689, 91] on p "Options" at bounding box center [692, 90] width 39 height 15
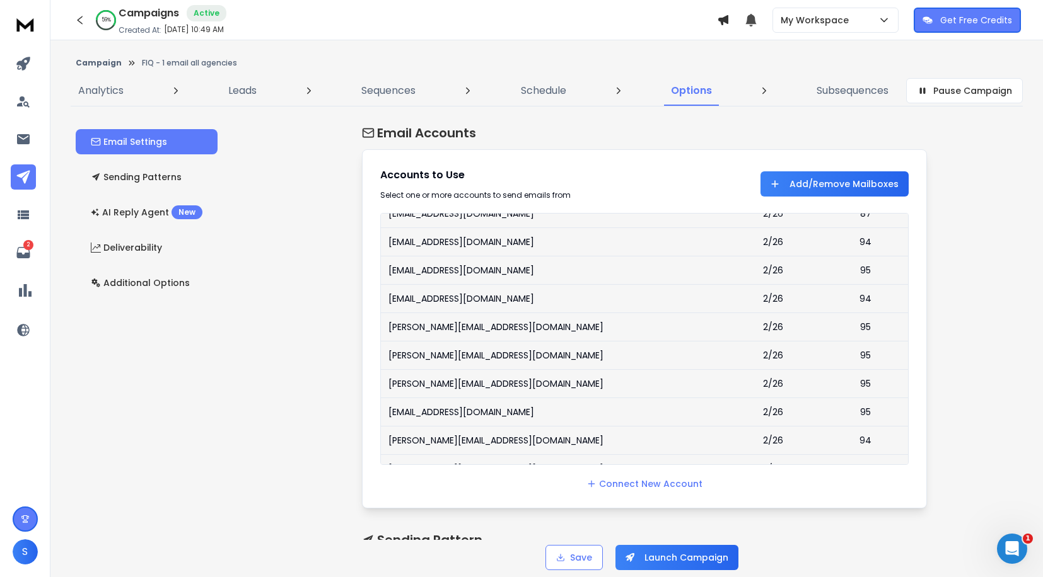
scroll to position [725, 0]
click at [821, 183] on button "Add/Remove Mailboxes" at bounding box center [834, 183] width 148 height 25
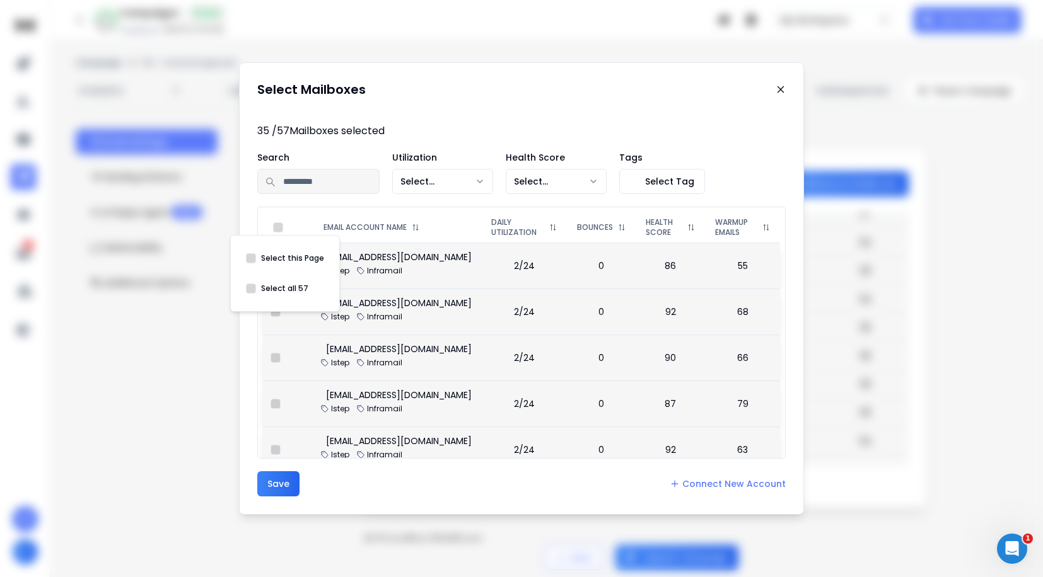
click at [276, 228] on button "Select this Page" at bounding box center [278, 228] width 10 height 10
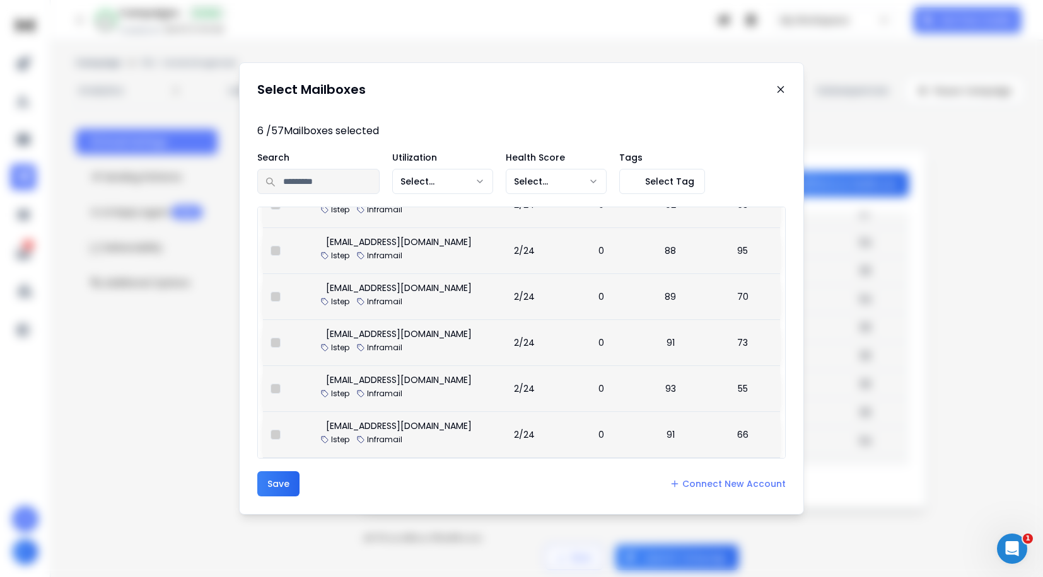
scroll to position [0, 0]
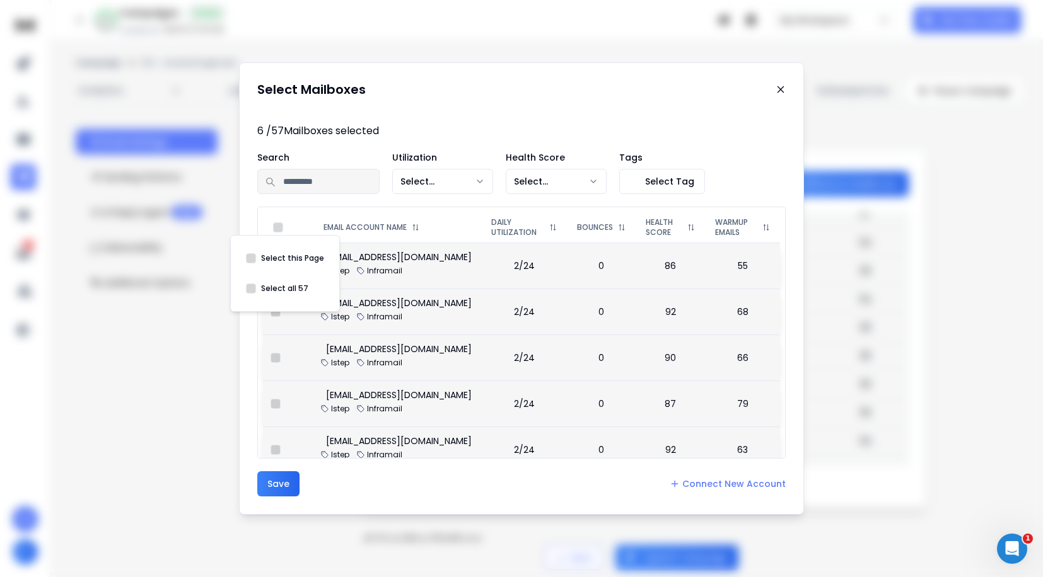
click at [272, 257] on label "Select this Page" at bounding box center [292, 258] width 63 height 10
click at [248, 258] on button "Select this Page" at bounding box center [251, 258] width 10 height 10
click at [251, 291] on button "Select this Page" at bounding box center [251, 289] width 10 height 10
click at [249, 222] on div "Select Mailboxes 57 / 57 Mailboxes selected Search Utilization Select... Health…" at bounding box center [521, 288] width 565 height 453
click at [249, 287] on button "Select this Page" at bounding box center [251, 289] width 10 height 10
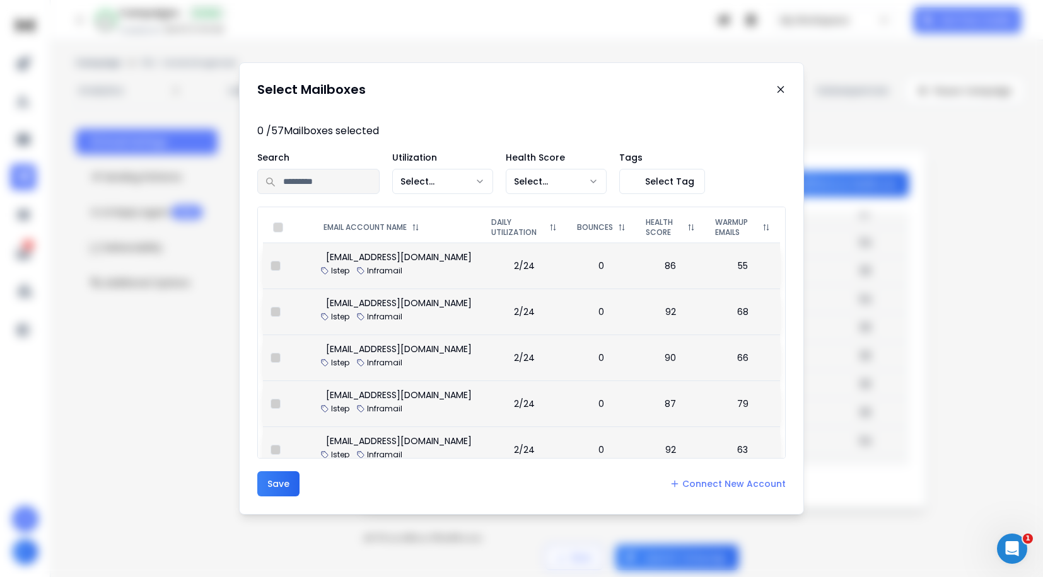
click at [249, 221] on div "Select Mailboxes 0 / 57 Mailboxes selected Search Utilization Select... Health …" at bounding box center [521, 288] width 565 height 453
click at [673, 175] on button "Select Tag" at bounding box center [662, 181] width 86 height 25
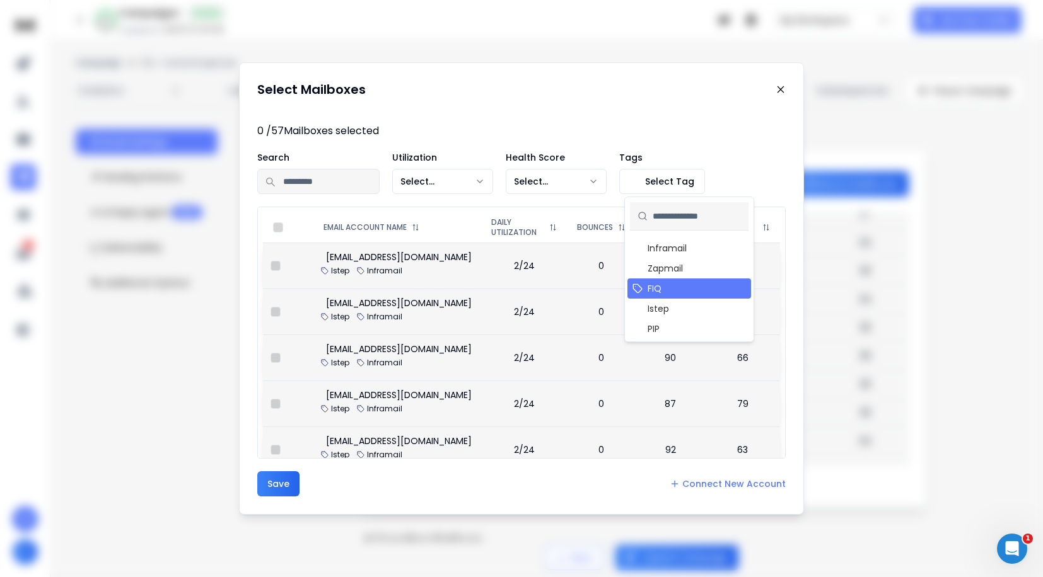
click at [659, 291] on span "FIQ" at bounding box center [654, 288] width 14 height 13
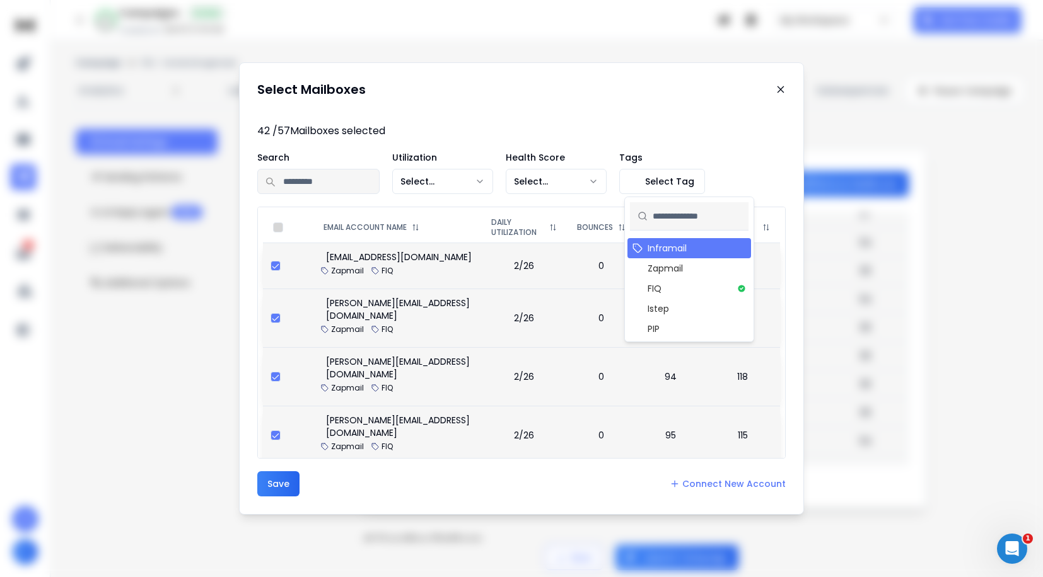
click at [686, 137] on p "42 / 57 Mailboxes selected" at bounding box center [521, 131] width 528 height 15
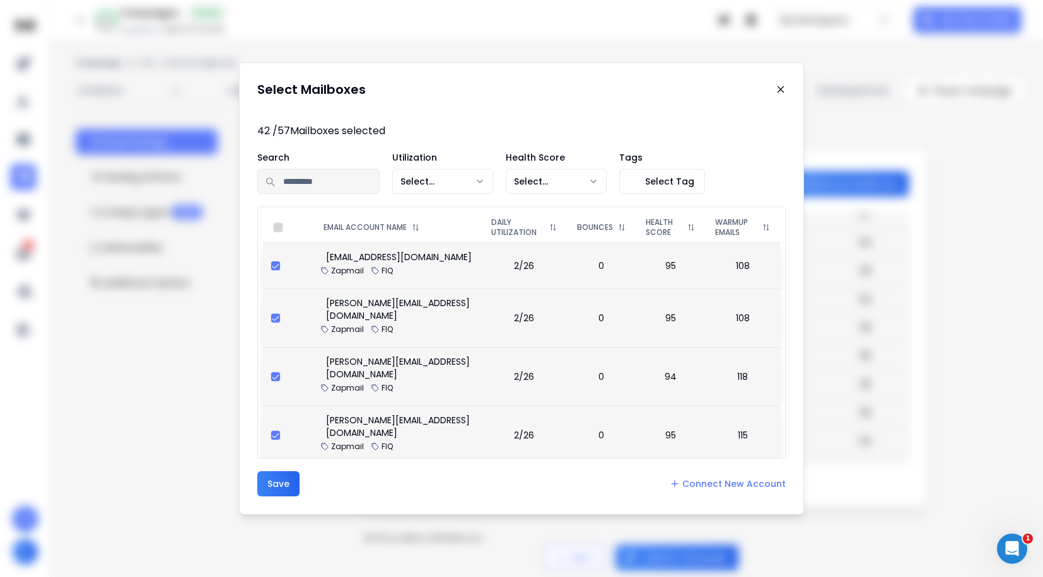
click at [567, 185] on button "Select..." at bounding box center [556, 181] width 101 height 25
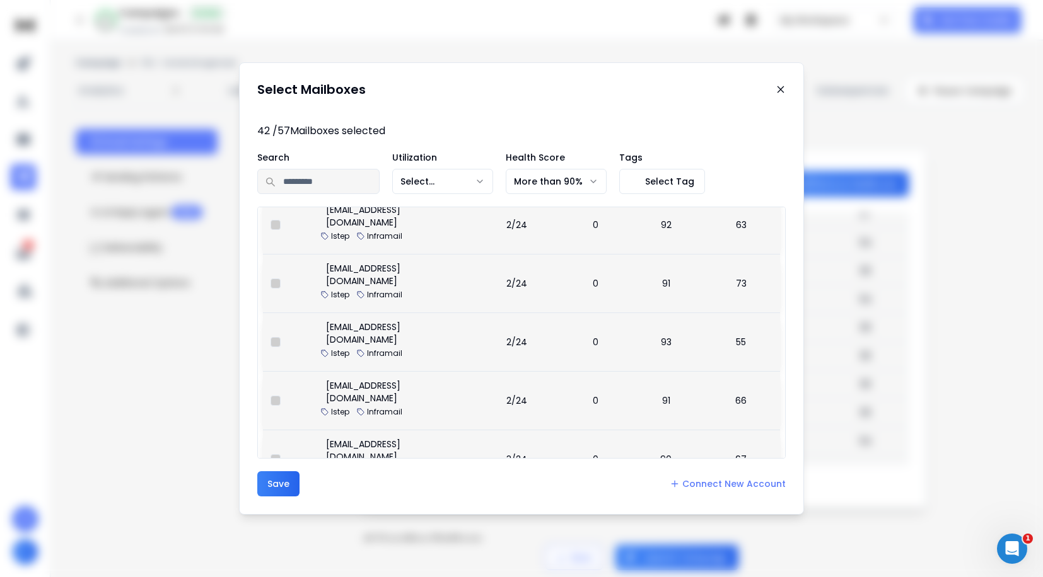
scroll to position [710, 0]
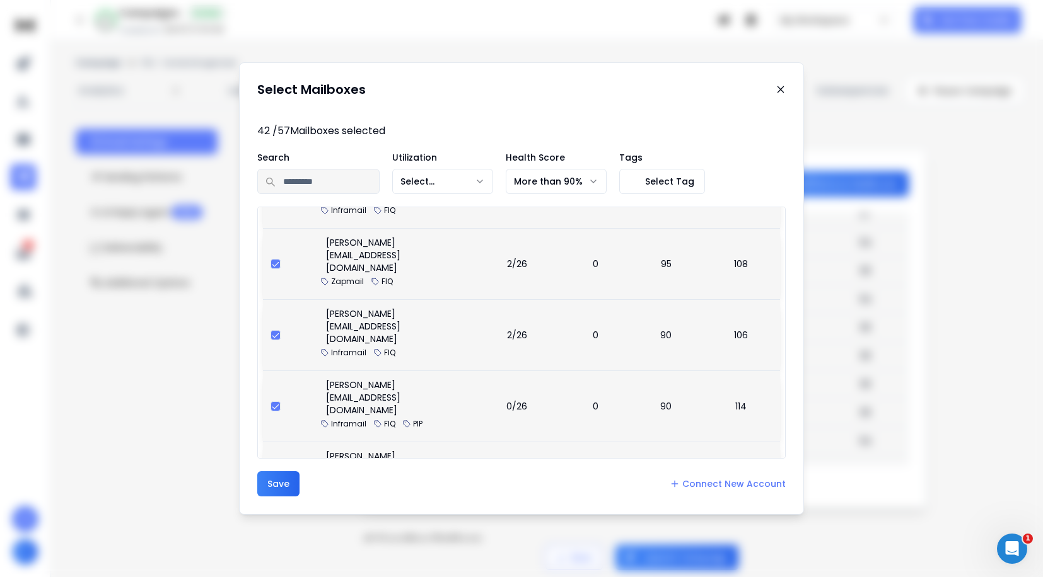
click at [285, 484] on button "Save" at bounding box center [278, 484] width 42 height 25
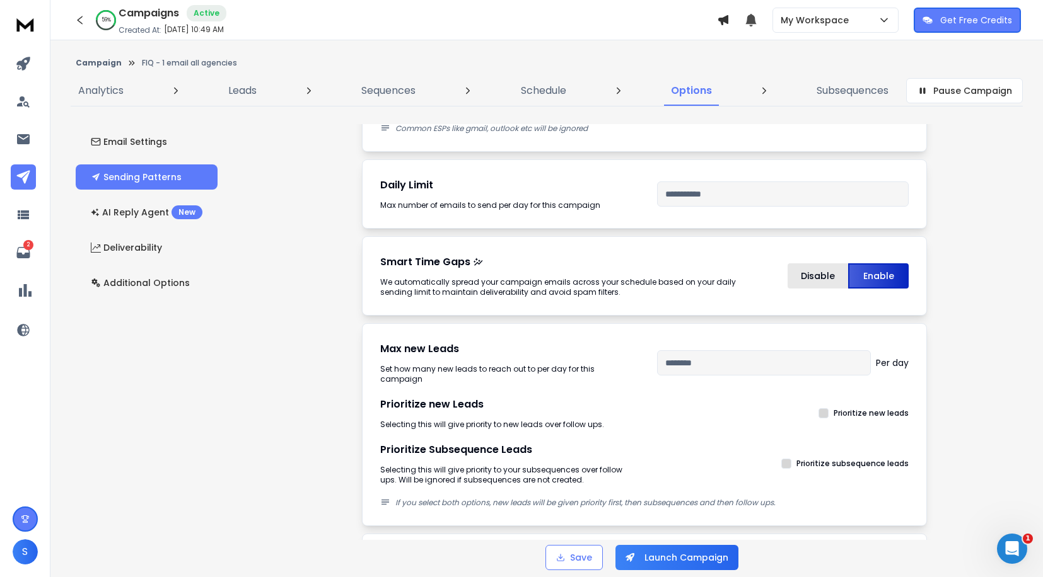
scroll to position [776, 0]
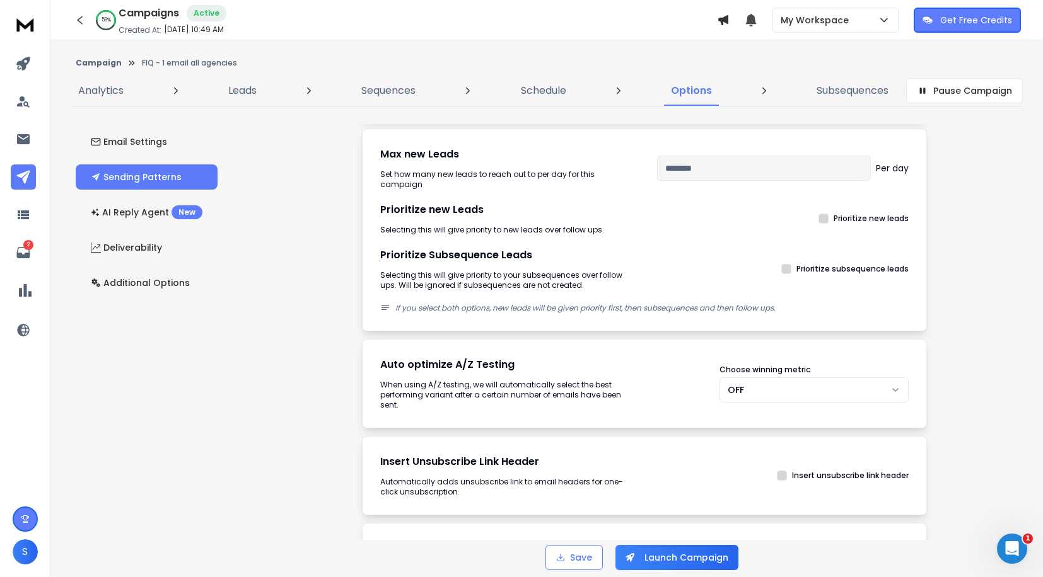
click at [656, 562] on button "Launch Campaign" at bounding box center [676, 557] width 123 height 25
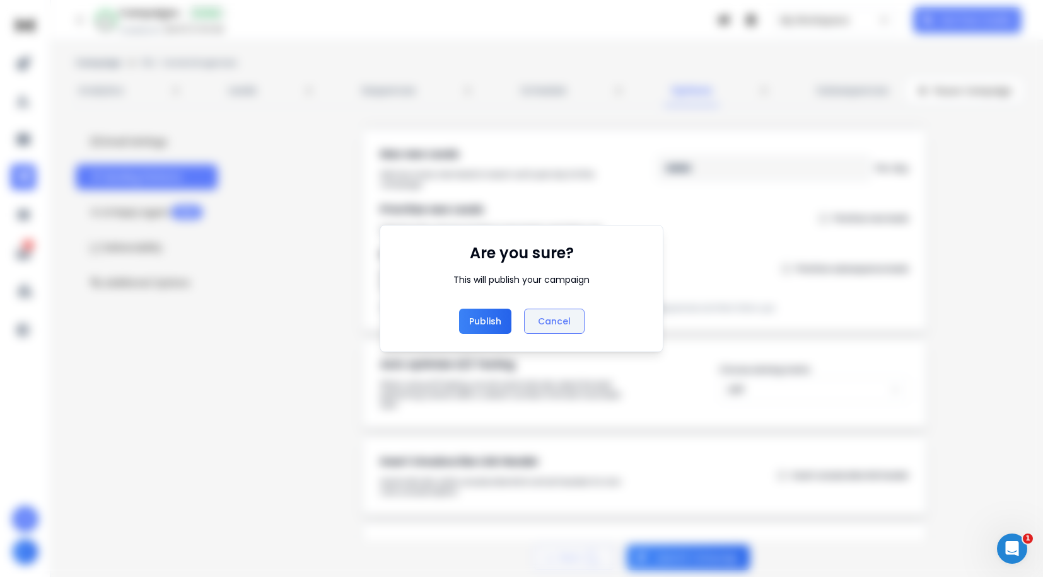
click at [494, 322] on button "Publish" at bounding box center [485, 321] width 52 height 25
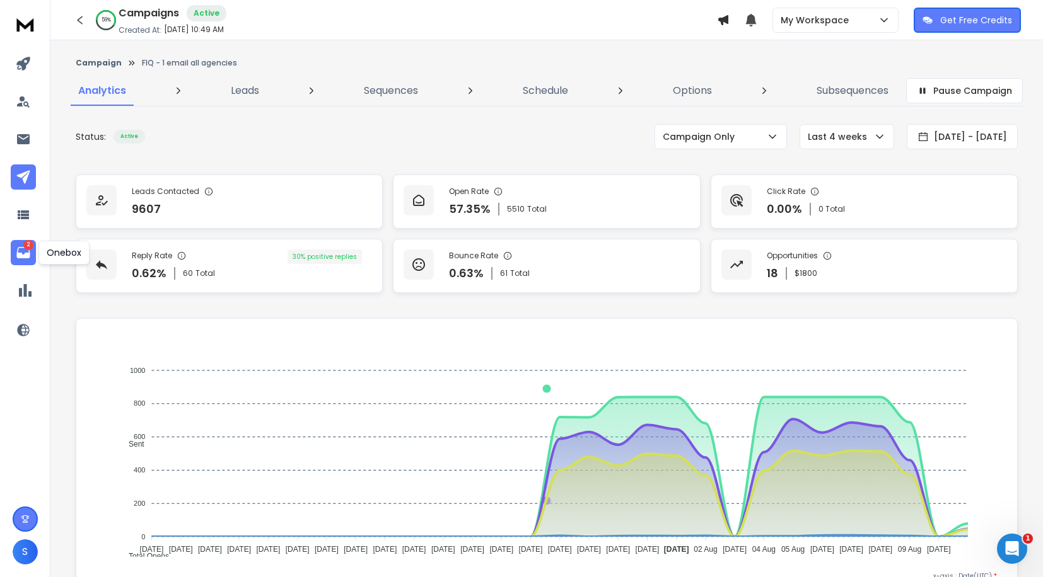
click at [22, 247] on icon at bounding box center [22, 252] width 13 height 11
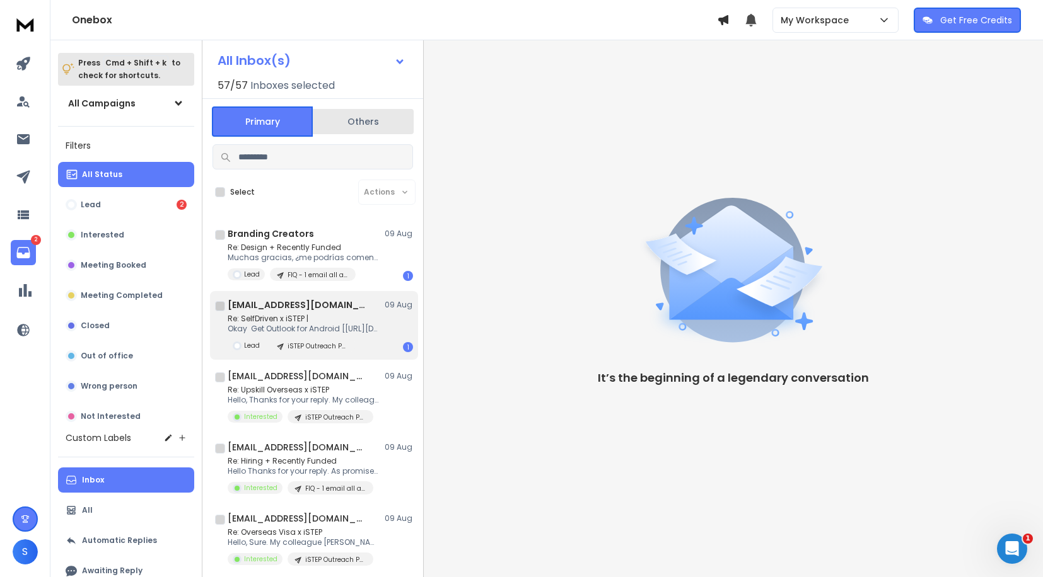
click at [311, 304] on h1 "help@selfdriven.careers" at bounding box center [297, 305] width 139 height 13
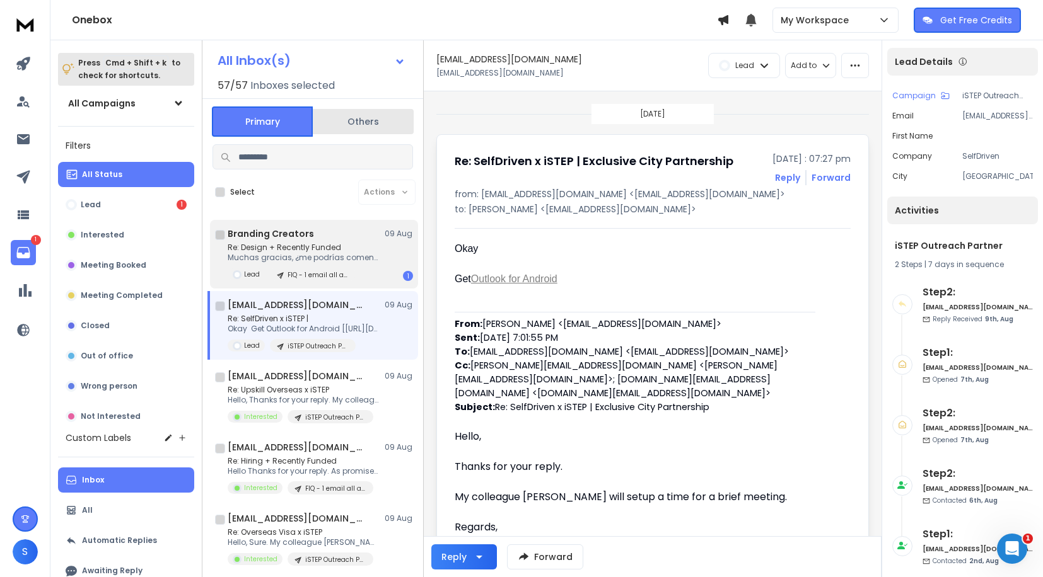
click at [301, 246] on p "Re: Design + Recently Funded" at bounding box center [303, 248] width 151 height 10
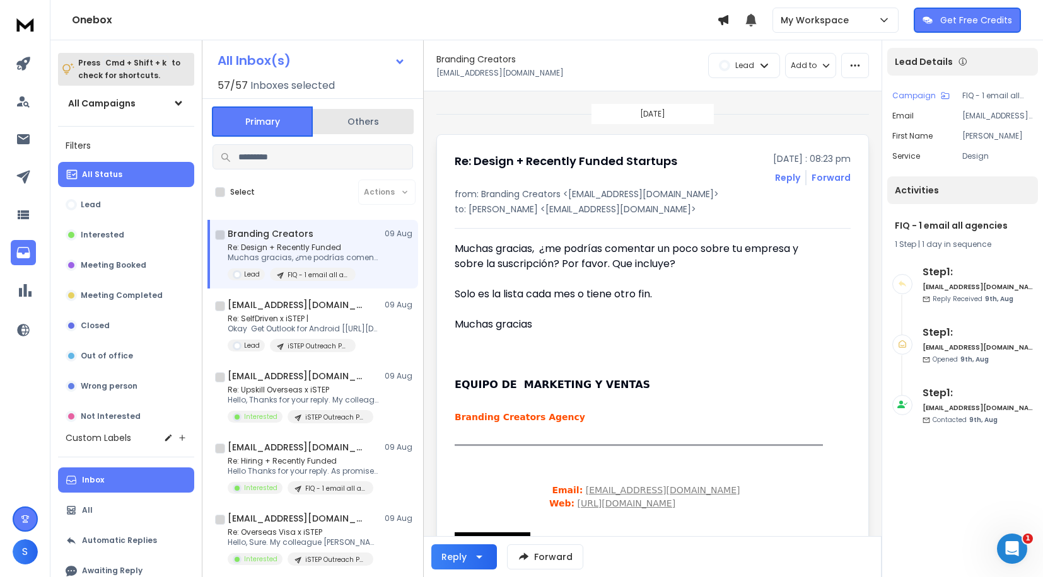
drag, startPoint x: 456, startPoint y: 249, endPoint x: 569, endPoint y: 327, distance: 136.9
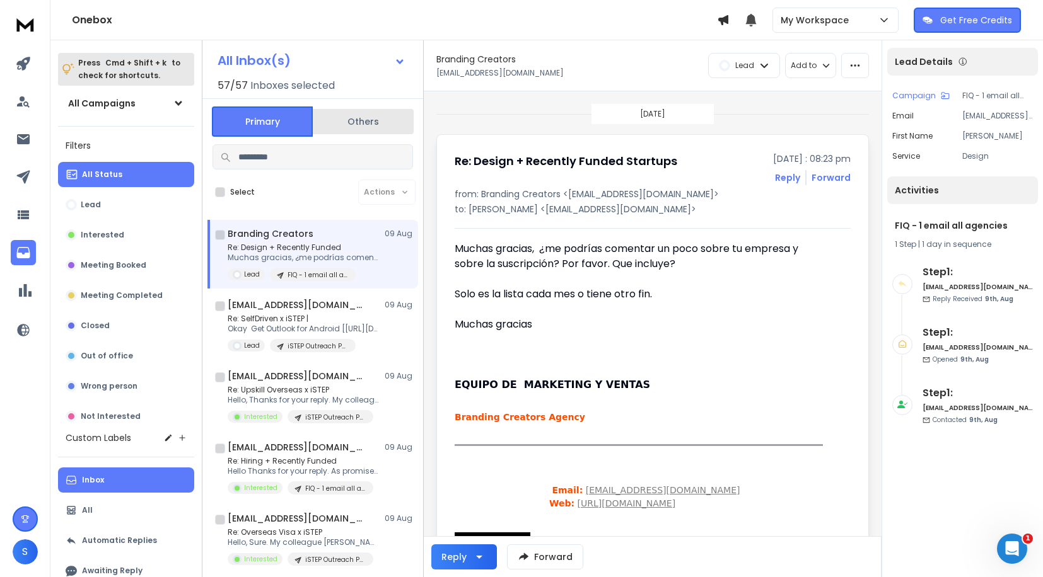
click at [484, 551] on icon "button" at bounding box center [479, 557] width 15 height 15
click at [461, 519] on p "Reply All" at bounding box center [468, 525] width 35 height 13
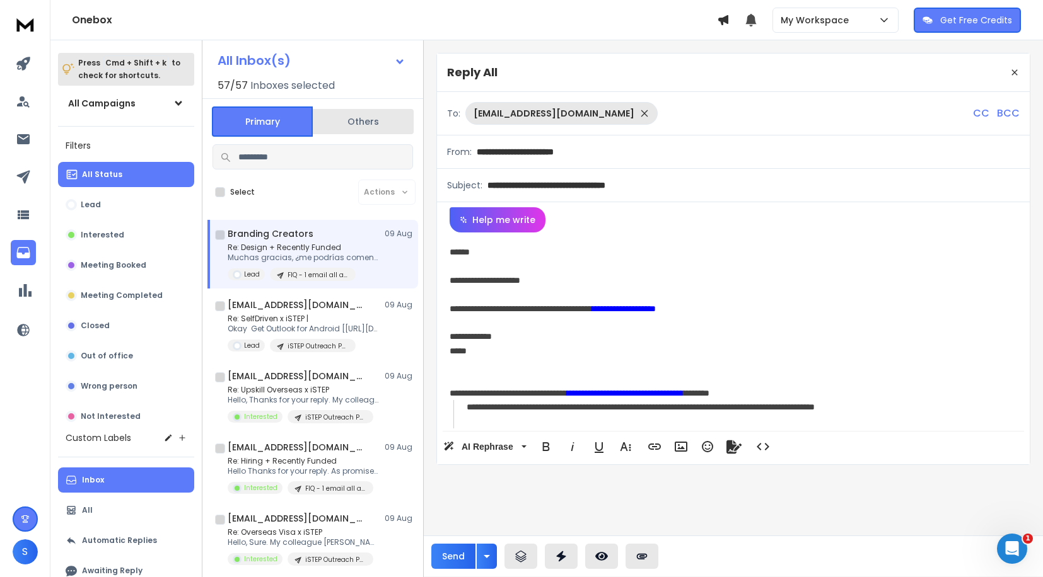
click at [453, 557] on button "Send" at bounding box center [453, 556] width 44 height 25
